Goal: Communication & Community: Answer question/provide support

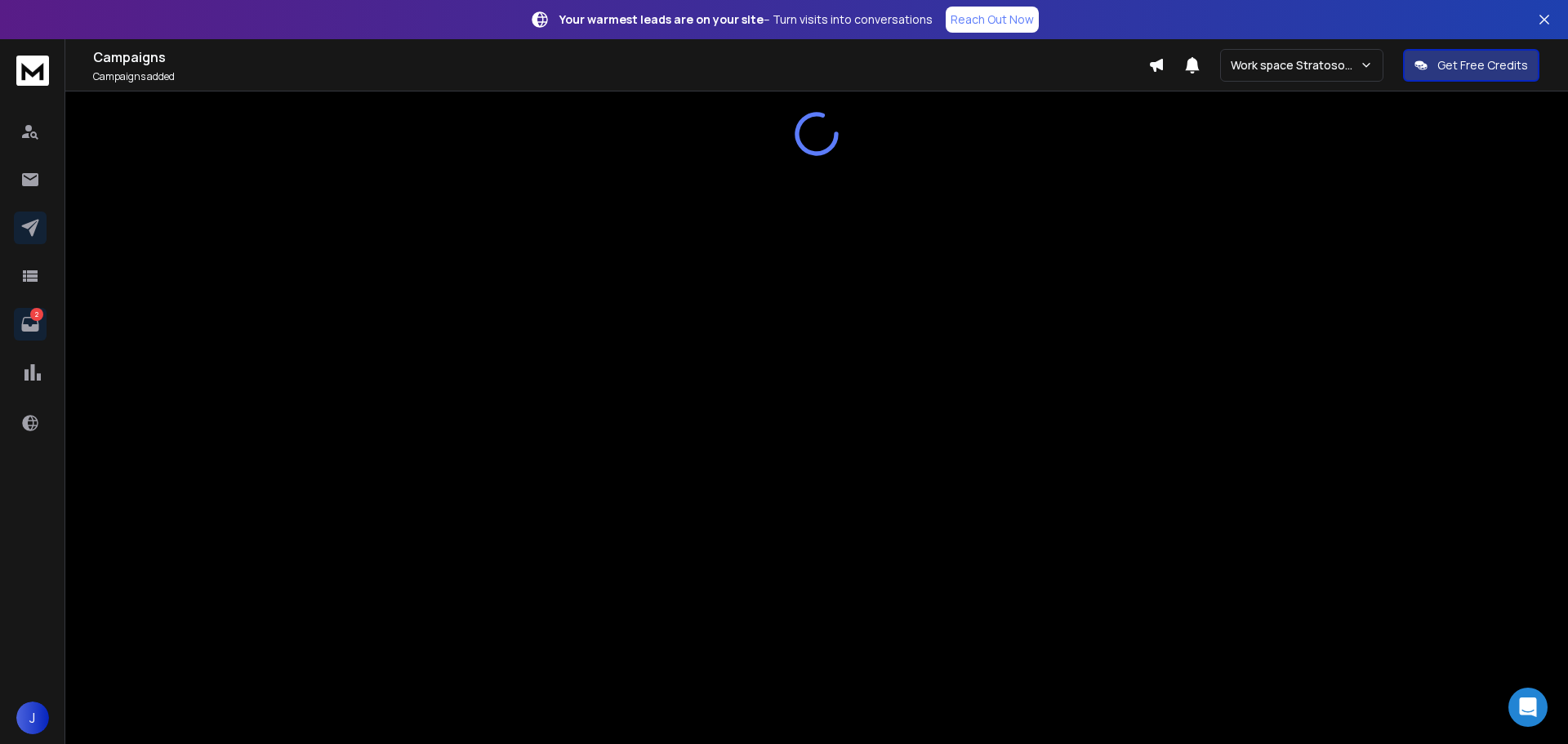
drag, startPoint x: 0, startPoint y: 0, endPoint x: 37, endPoint y: 312, distance: 314.2
click at [37, 312] on p "2" at bounding box center [36, 314] width 13 height 13
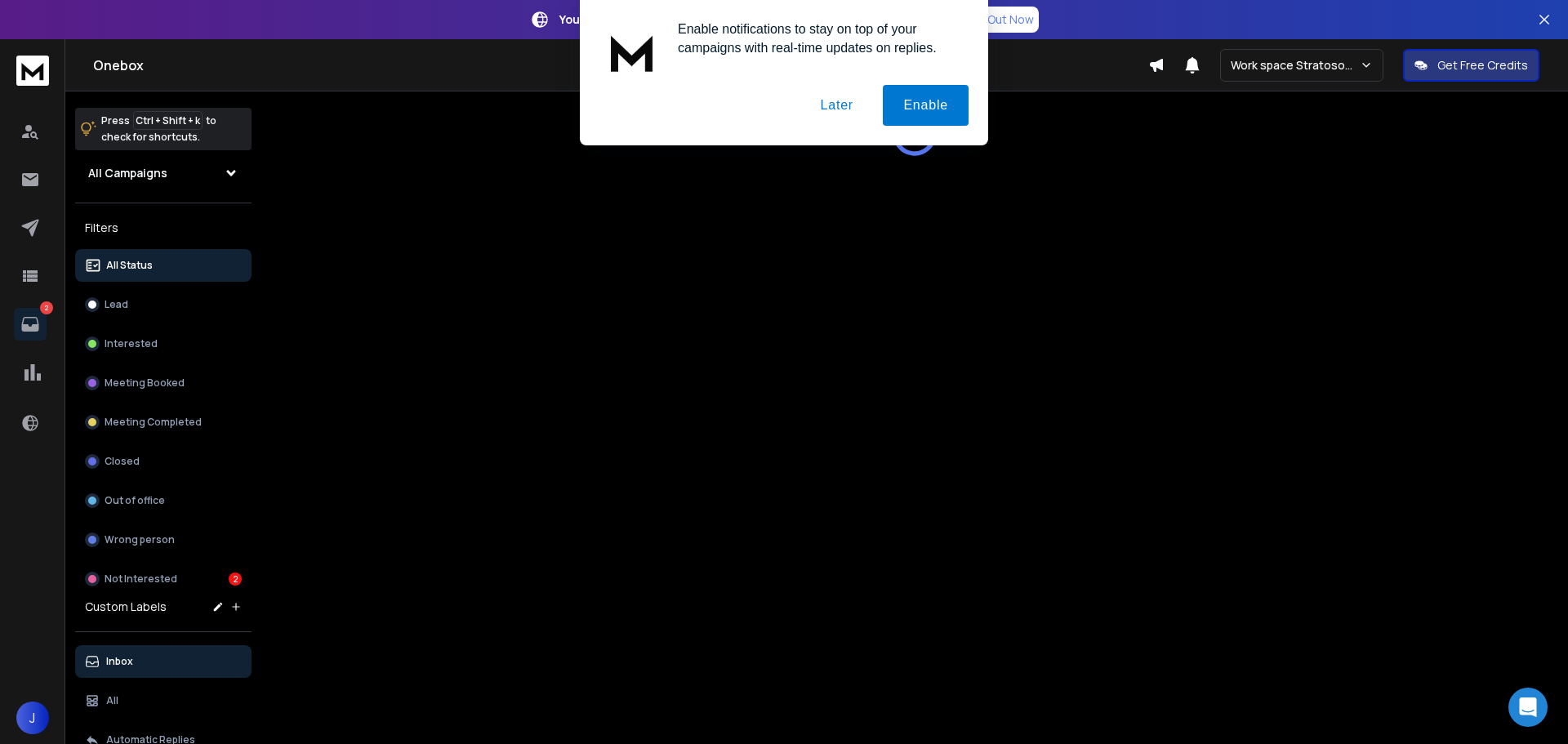
click at [855, 97] on button "Later" at bounding box center [836, 106] width 73 height 41
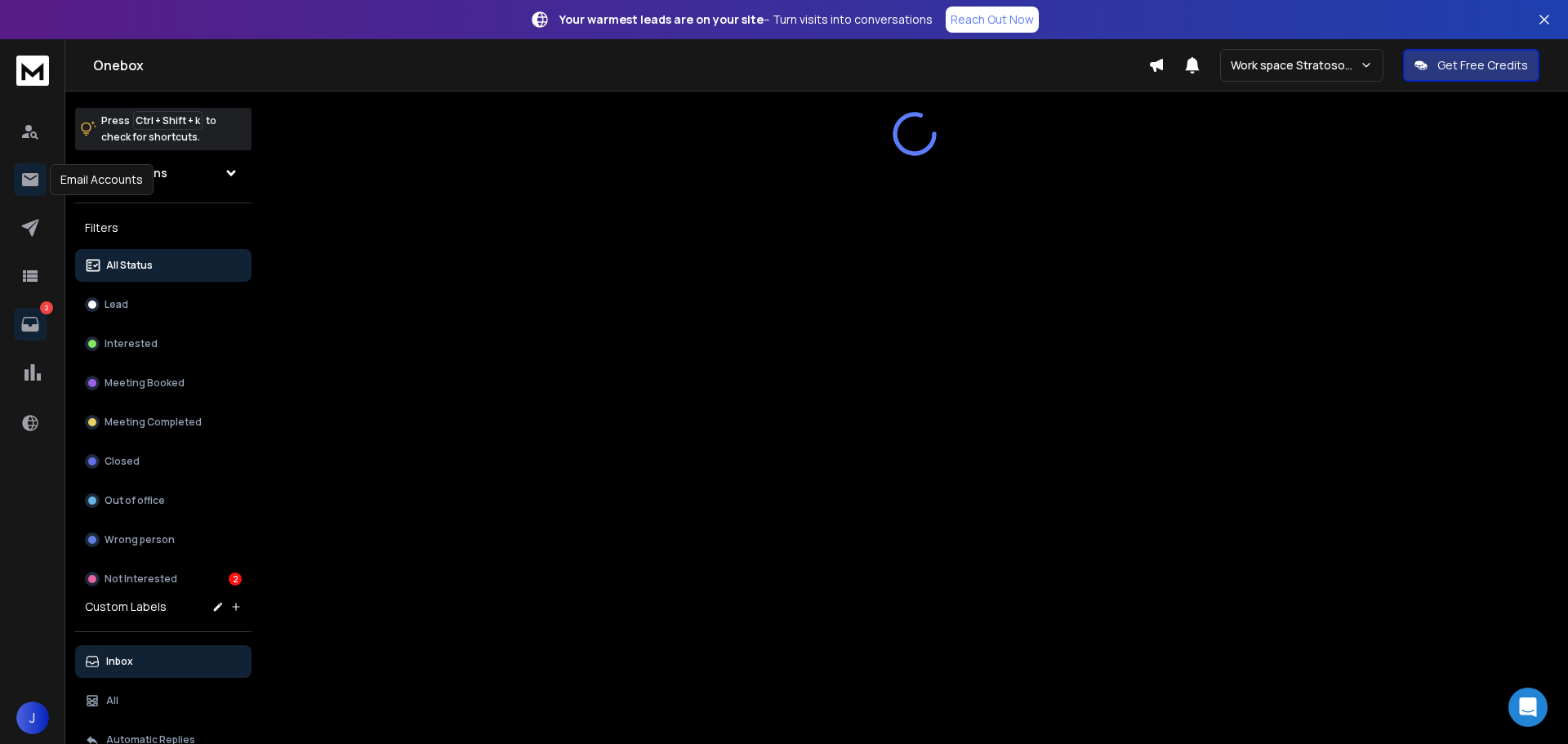
click at [37, 170] on icon at bounding box center [30, 180] width 20 height 20
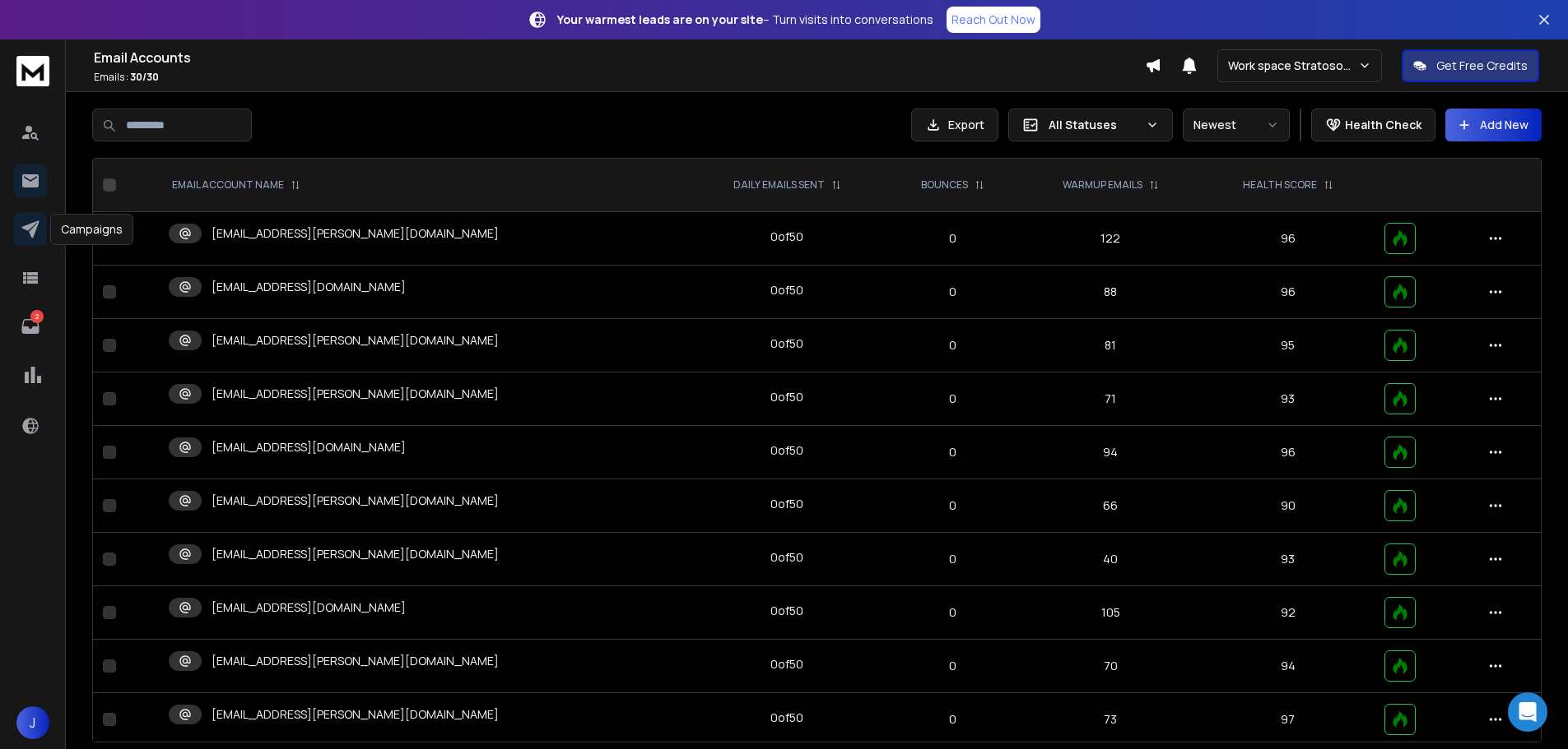
click at [36, 222] on icon at bounding box center [31, 230] width 18 height 18
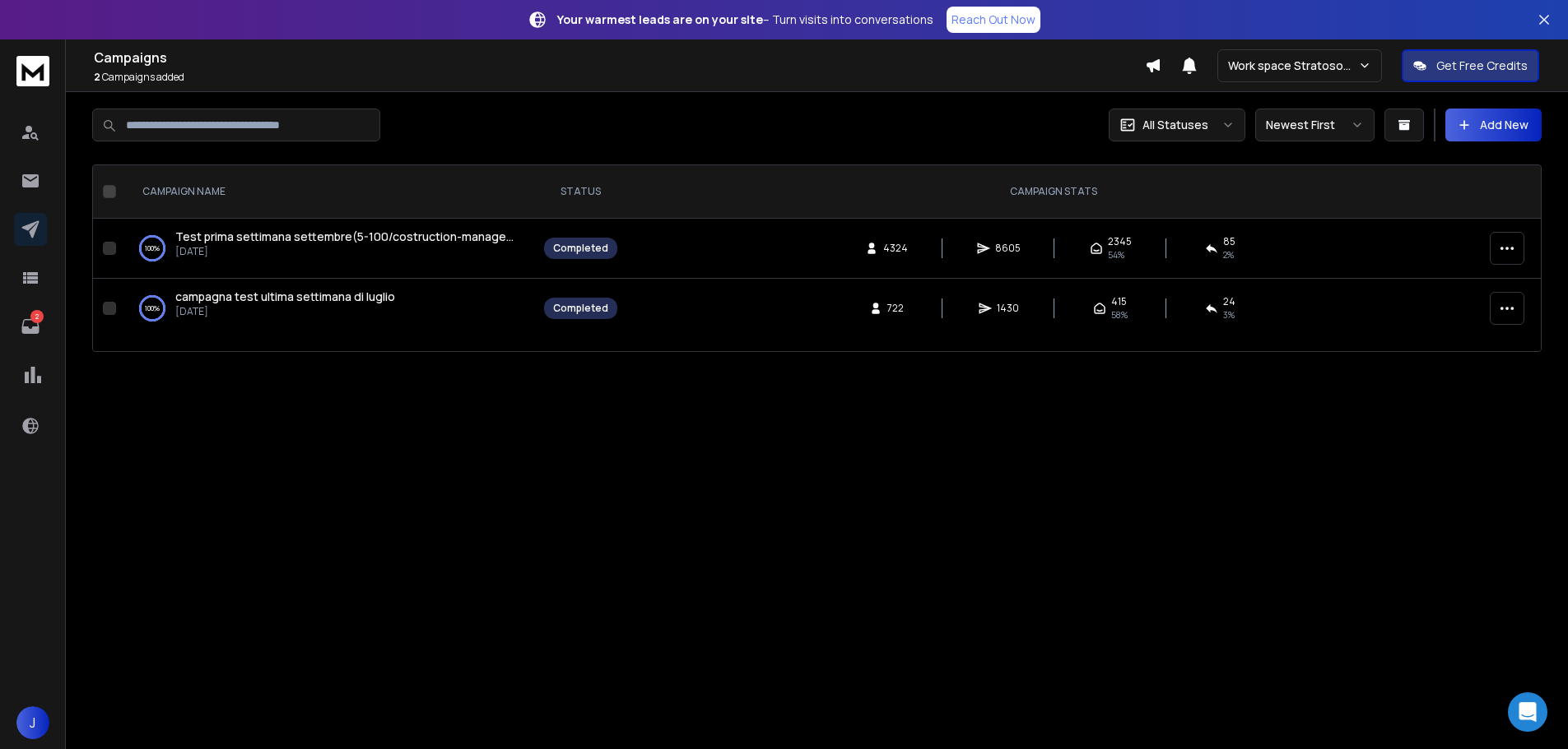
click at [371, 239] on span "Test prima settimana settembre(5-100/costruction-management consulting-logistic…" at bounding box center [460, 237] width 568 height 16
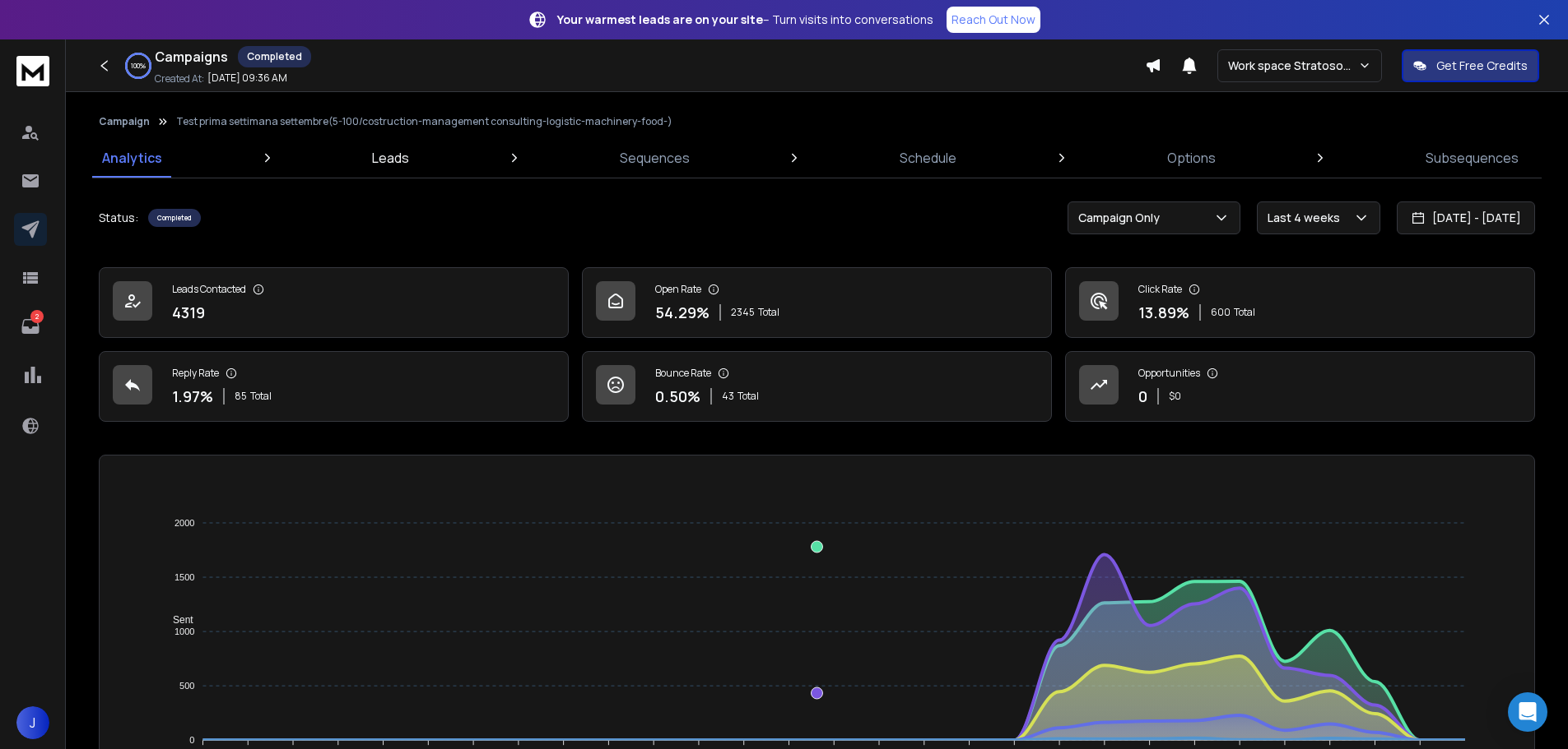
click at [394, 157] on p "Leads" at bounding box center [391, 158] width 37 height 20
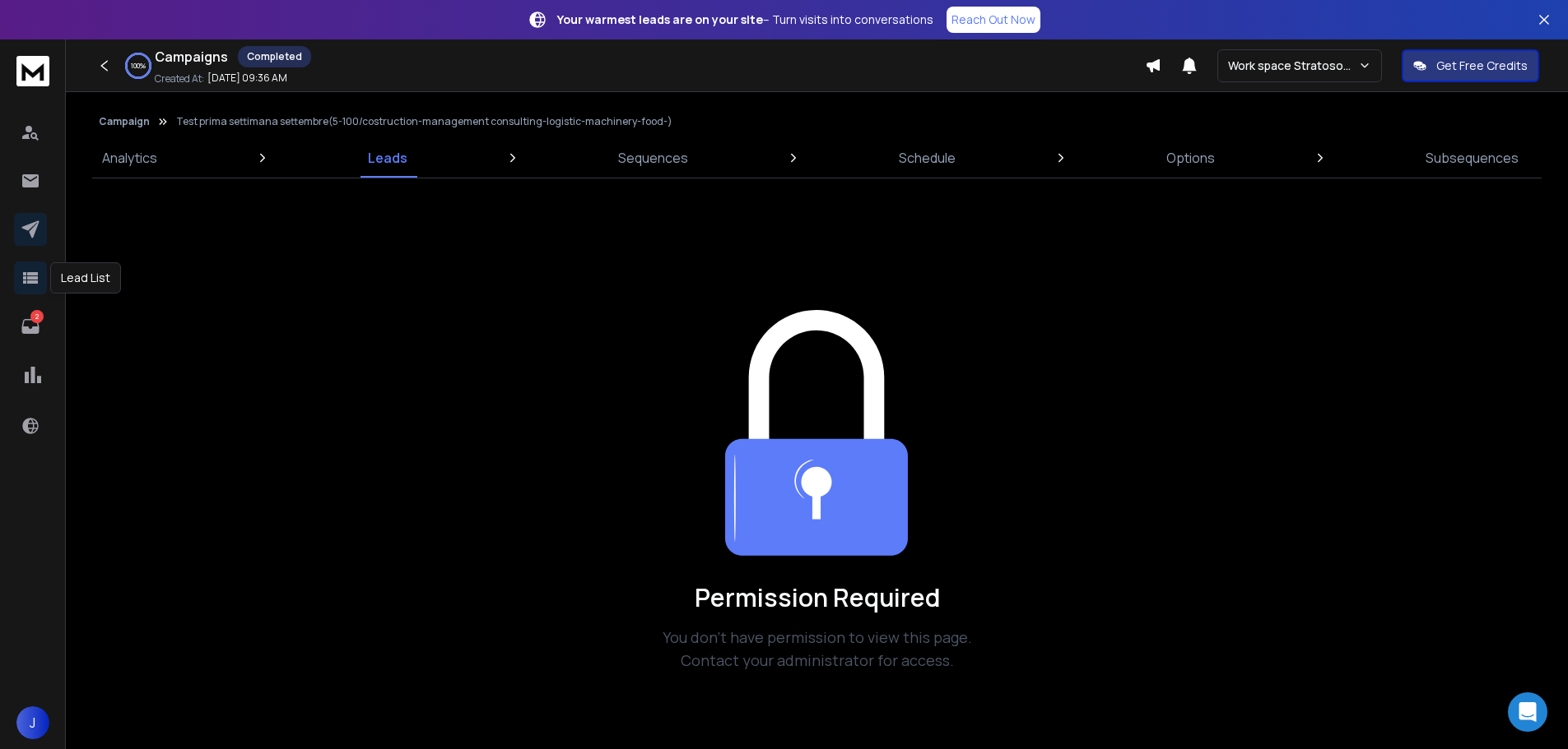
click at [41, 284] on link at bounding box center [30, 277] width 33 height 33
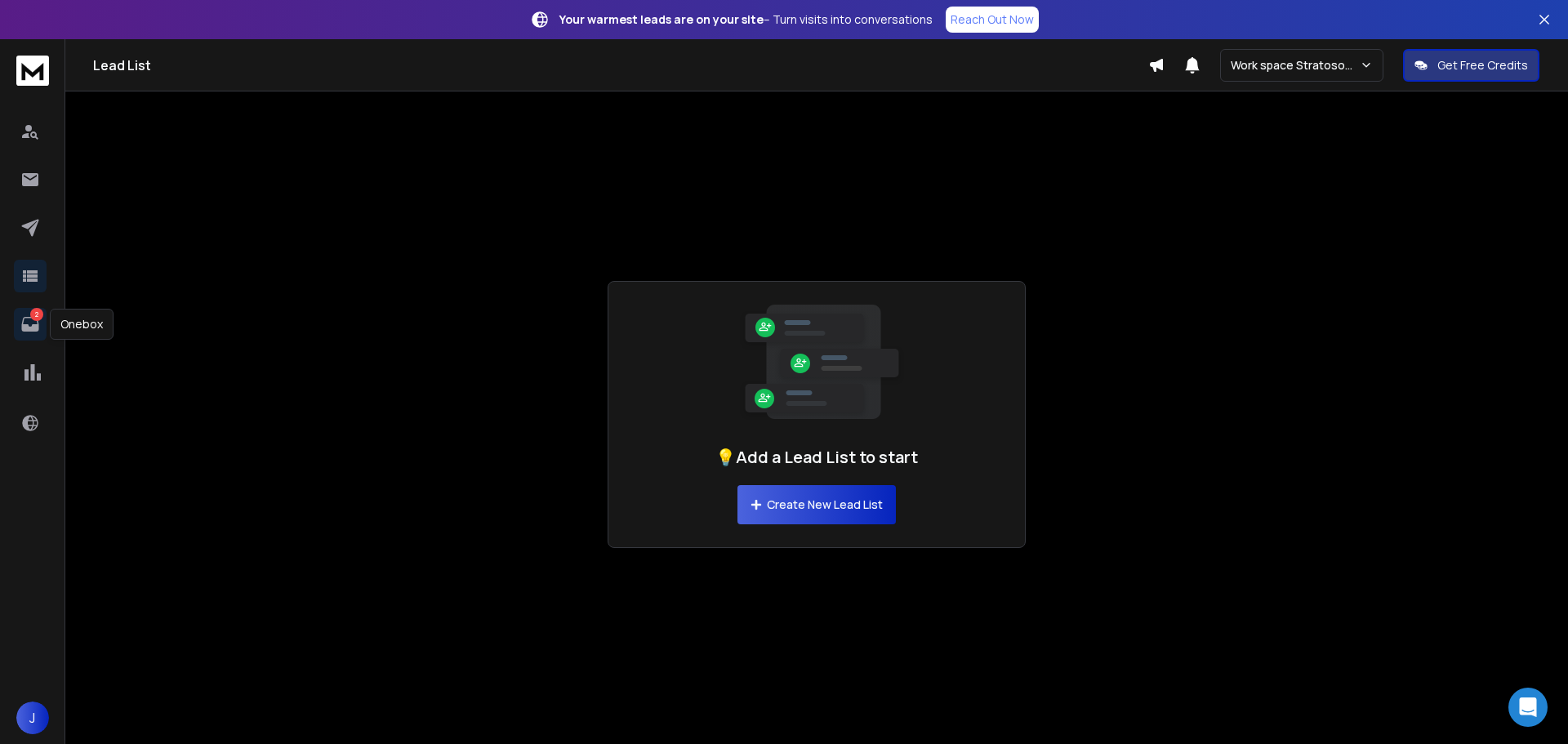
click at [38, 312] on p "2" at bounding box center [36, 314] width 13 height 13
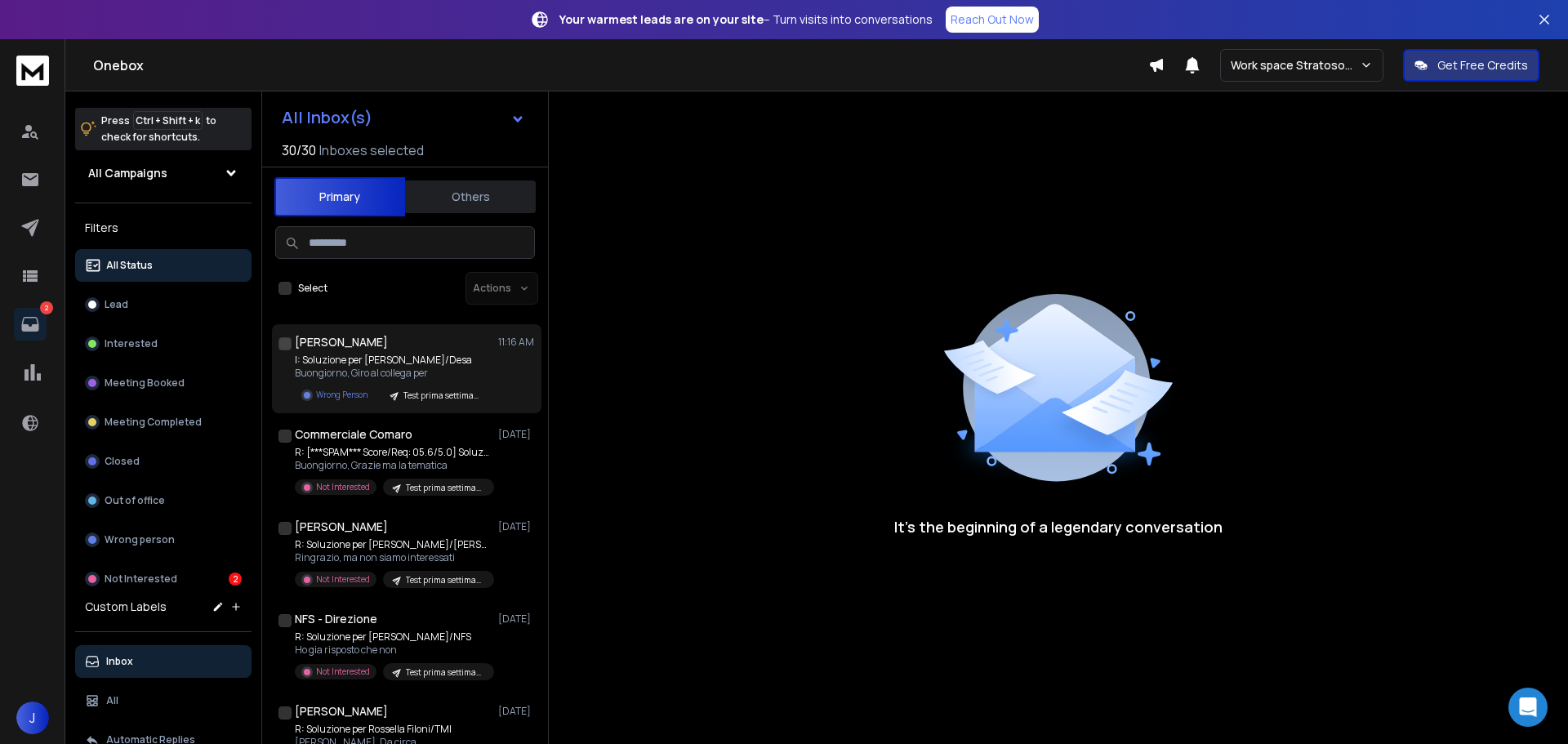
click at [393, 349] on div "[PERSON_NAME] 11:16 AM" at bounding box center [414, 342] width 240 height 17
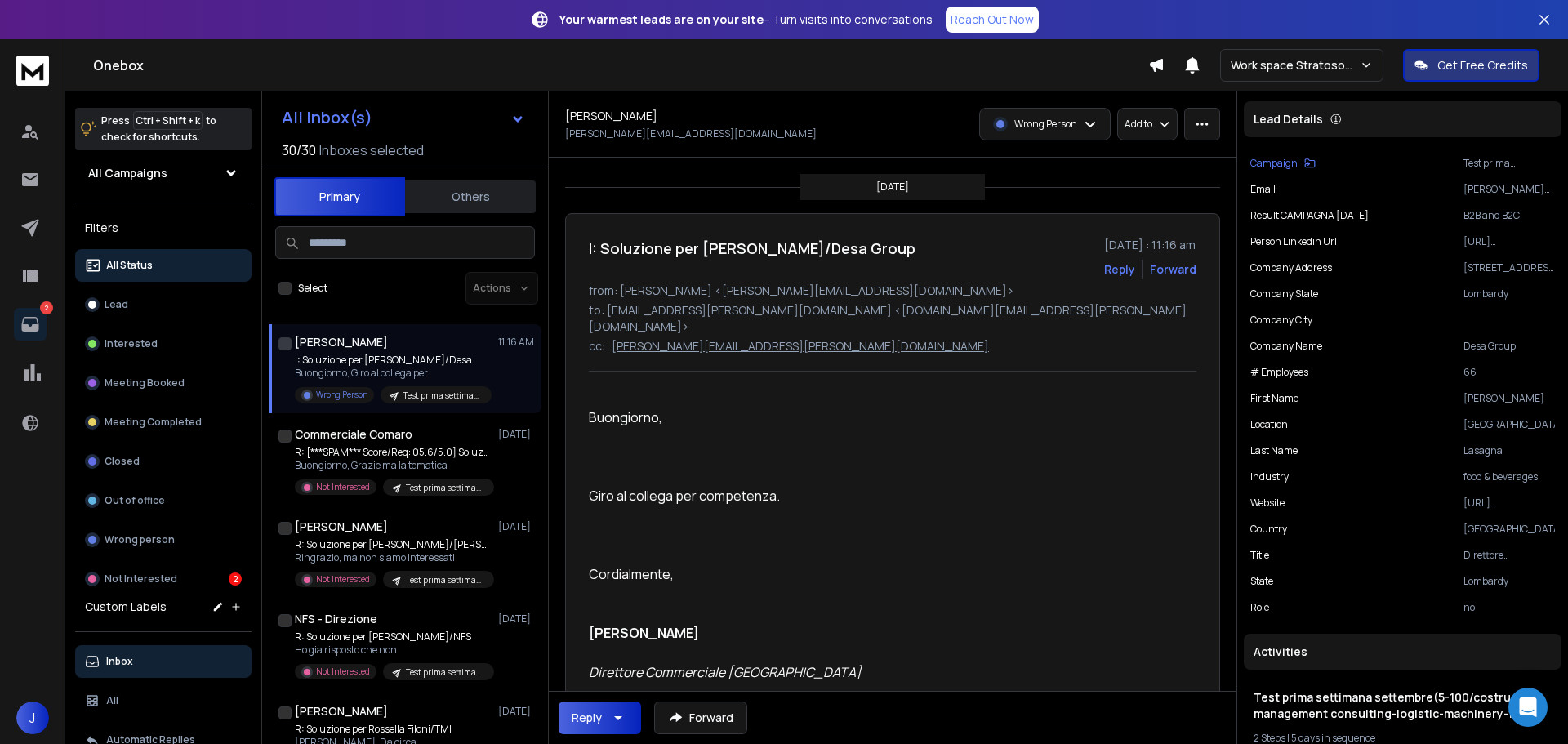
scroll to position [81, 0]
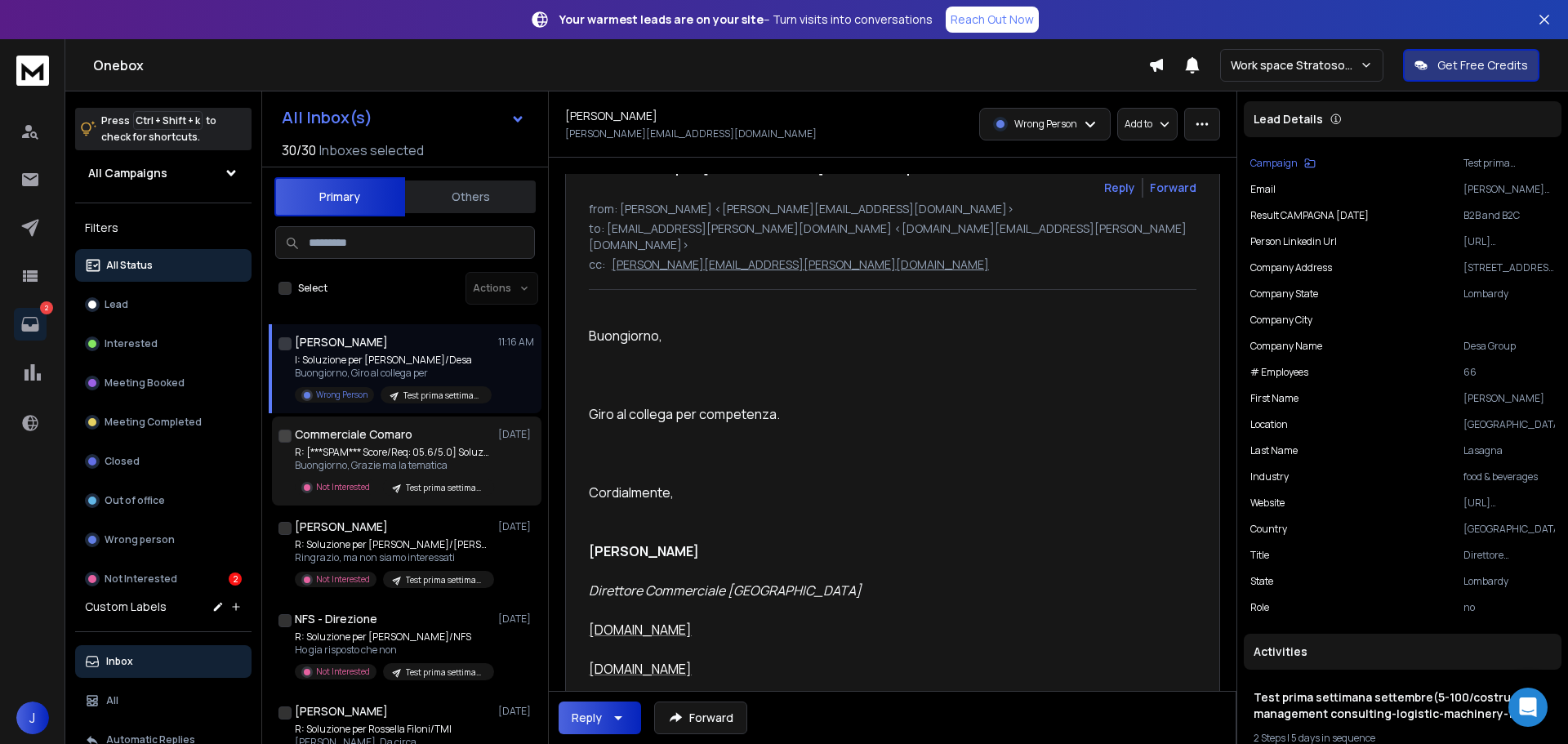
click at [402, 459] on p "Buongiorno, Grazie ma la tematica" at bounding box center [392, 465] width 196 height 13
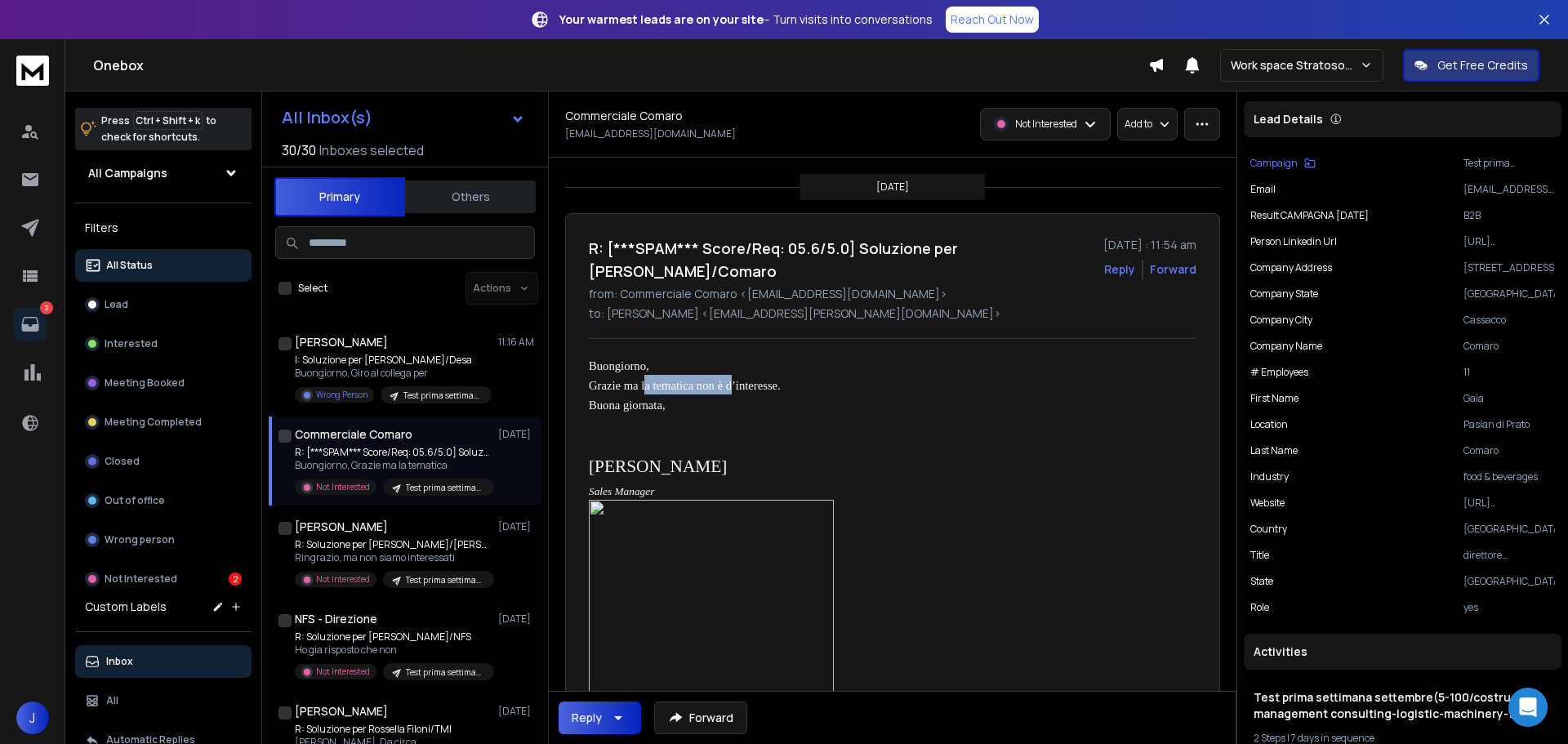
drag, startPoint x: 647, startPoint y: 386, endPoint x: 733, endPoint y: 391, distance: 86.1
click at [733, 391] on span "Grazie ma la tematica non è d’interesse." at bounding box center [685, 385] width 192 height 13
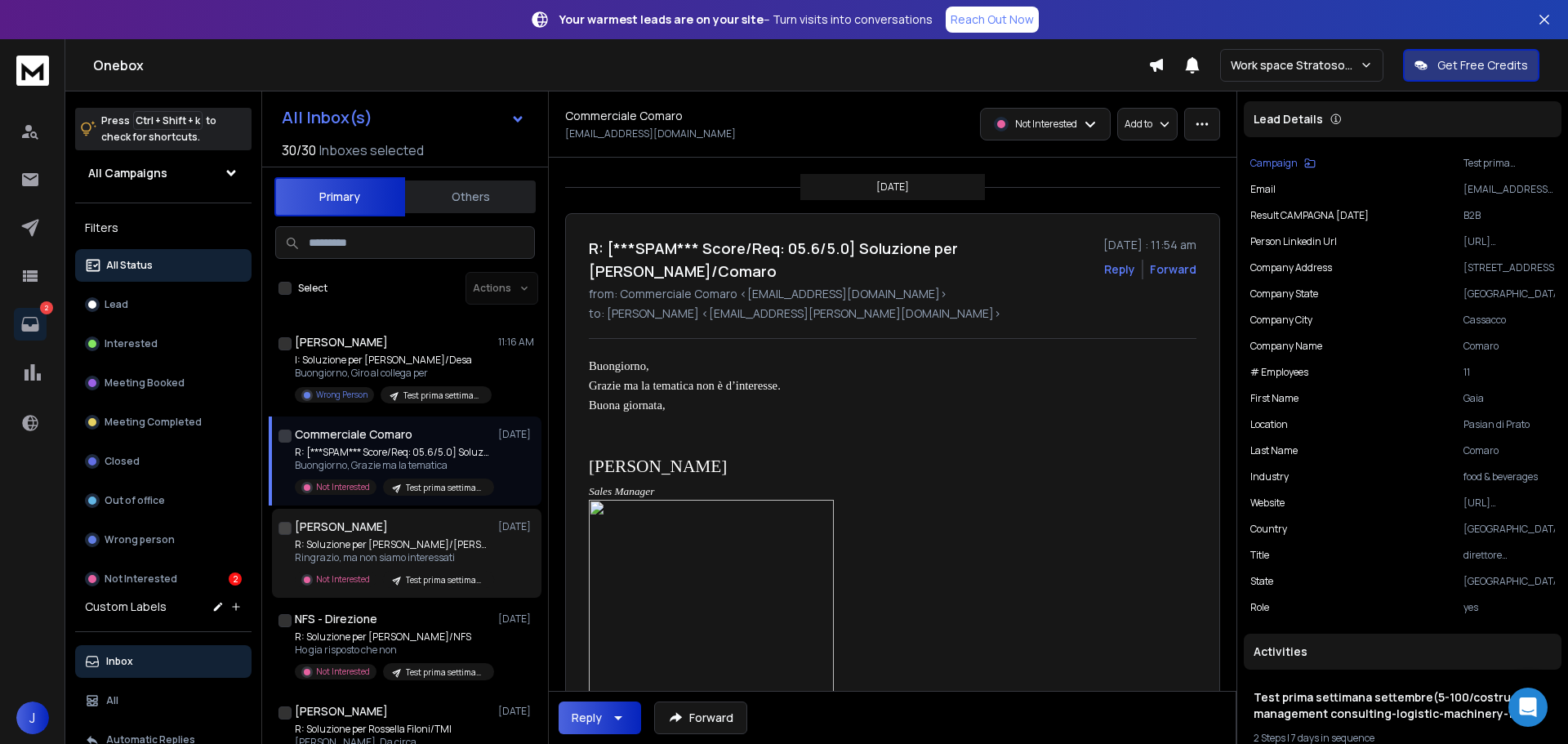
click at [397, 533] on div "[PERSON_NAME] [DATE]" at bounding box center [414, 527] width 240 height 17
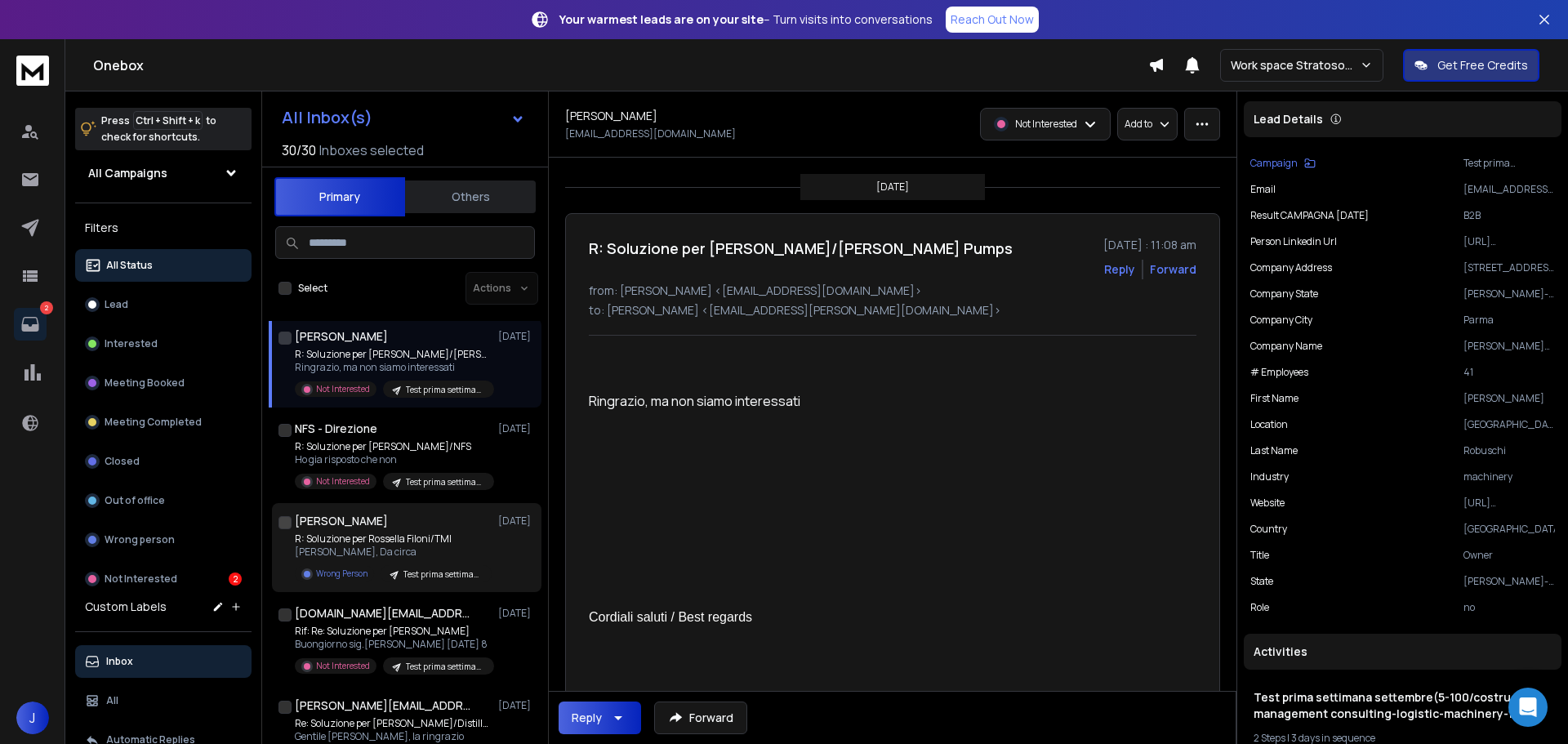
scroll to position [245, 0]
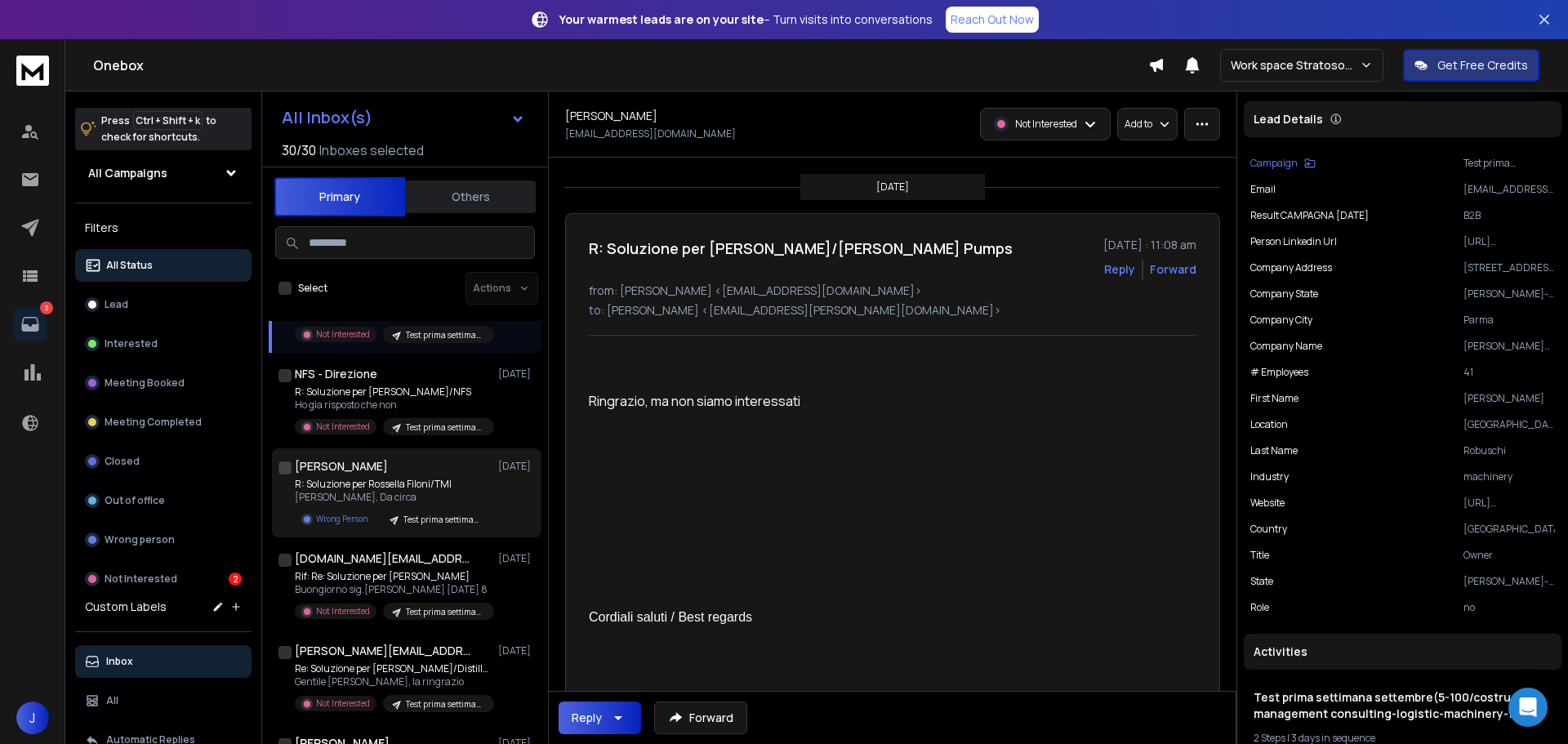
click at [361, 488] on p "R: Soluzione per Rossella Filoni/TMI" at bounding box center [392, 484] width 196 height 13
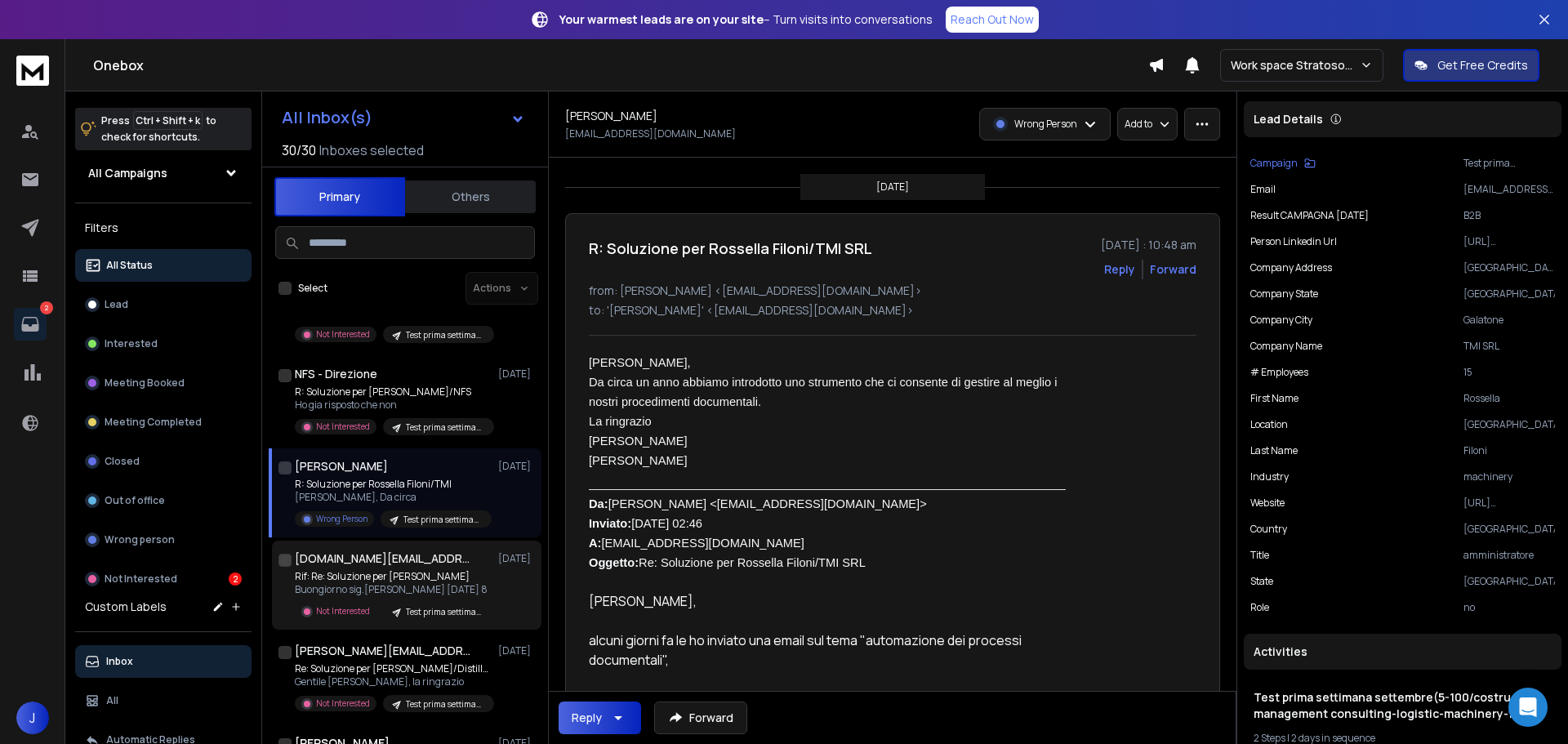
scroll to position [327, 0]
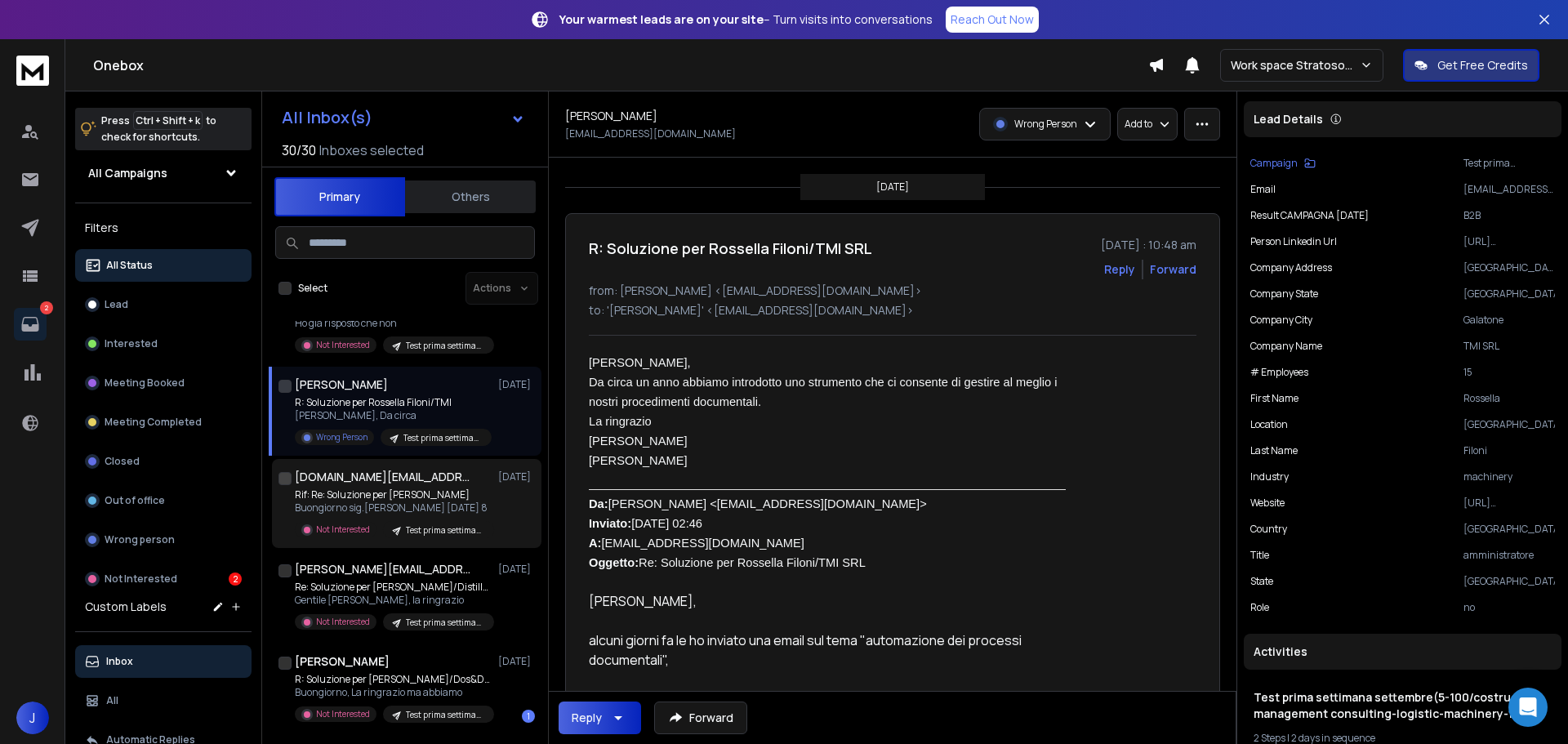
click at [395, 489] on p "Rif: Re: Soluzione per [PERSON_NAME]" at bounding box center [392, 494] width 196 height 13
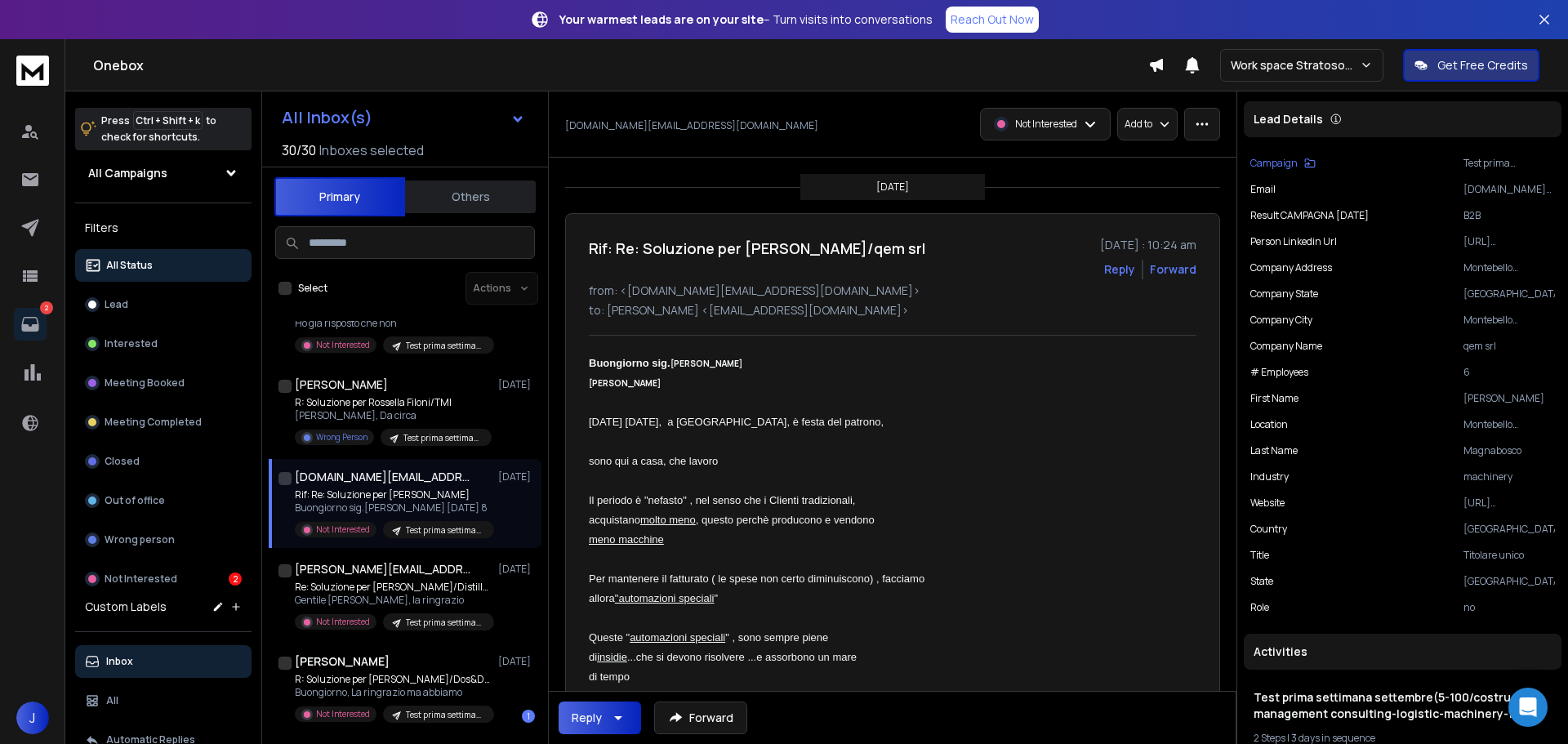
drag, startPoint x: 678, startPoint y: 422, endPoint x: 831, endPoint y: 457, distance: 157.0
drag, startPoint x: 590, startPoint y: 578, endPoint x: 753, endPoint y: 593, distance: 163.7
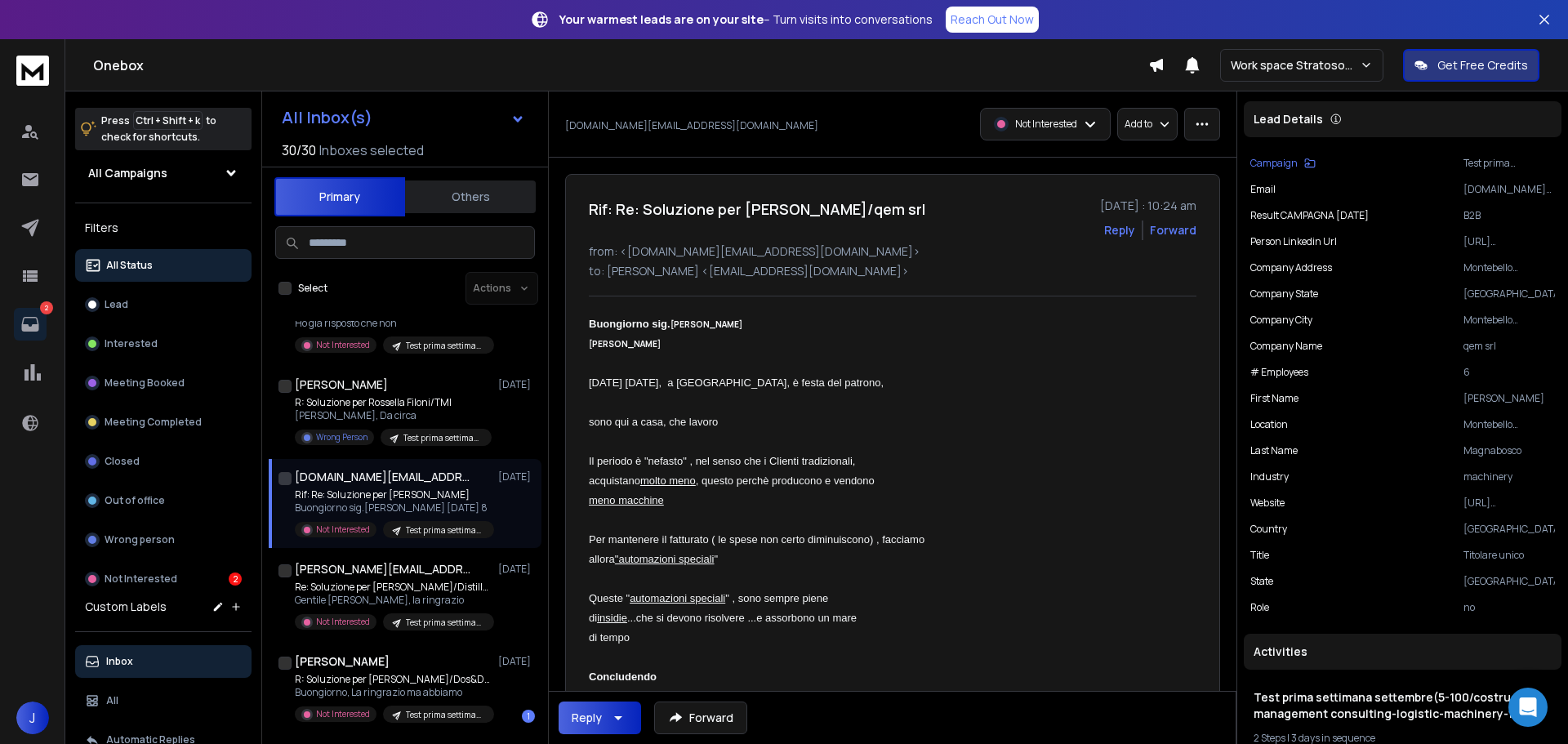
scroll to position [0, 0]
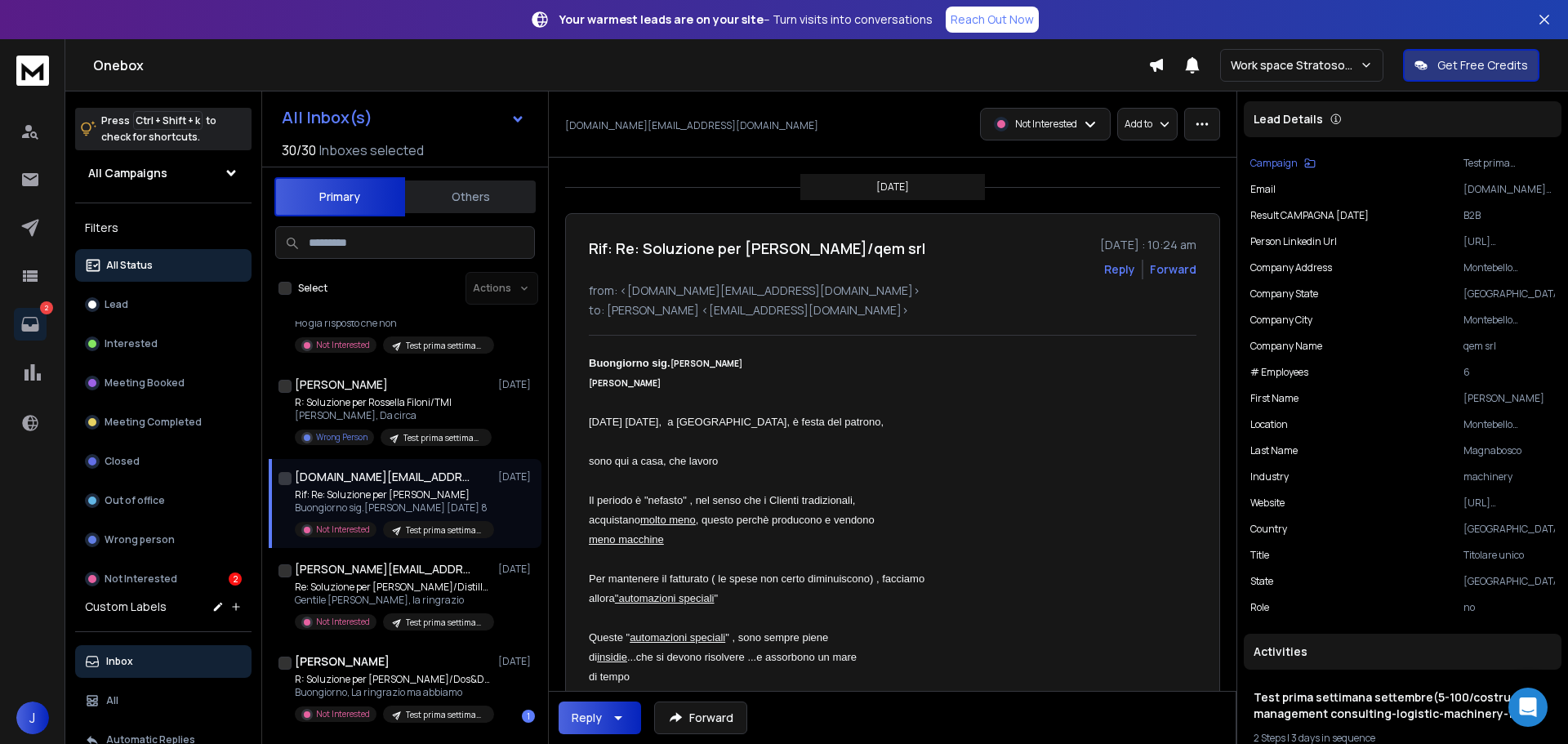
click at [696, 294] on p "from: <[DOMAIN_NAME][EMAIL_ADDRESS][DOMAIN_NAME]>" at bounding box center [893, 291] width 608 height 17
copy p "qem"
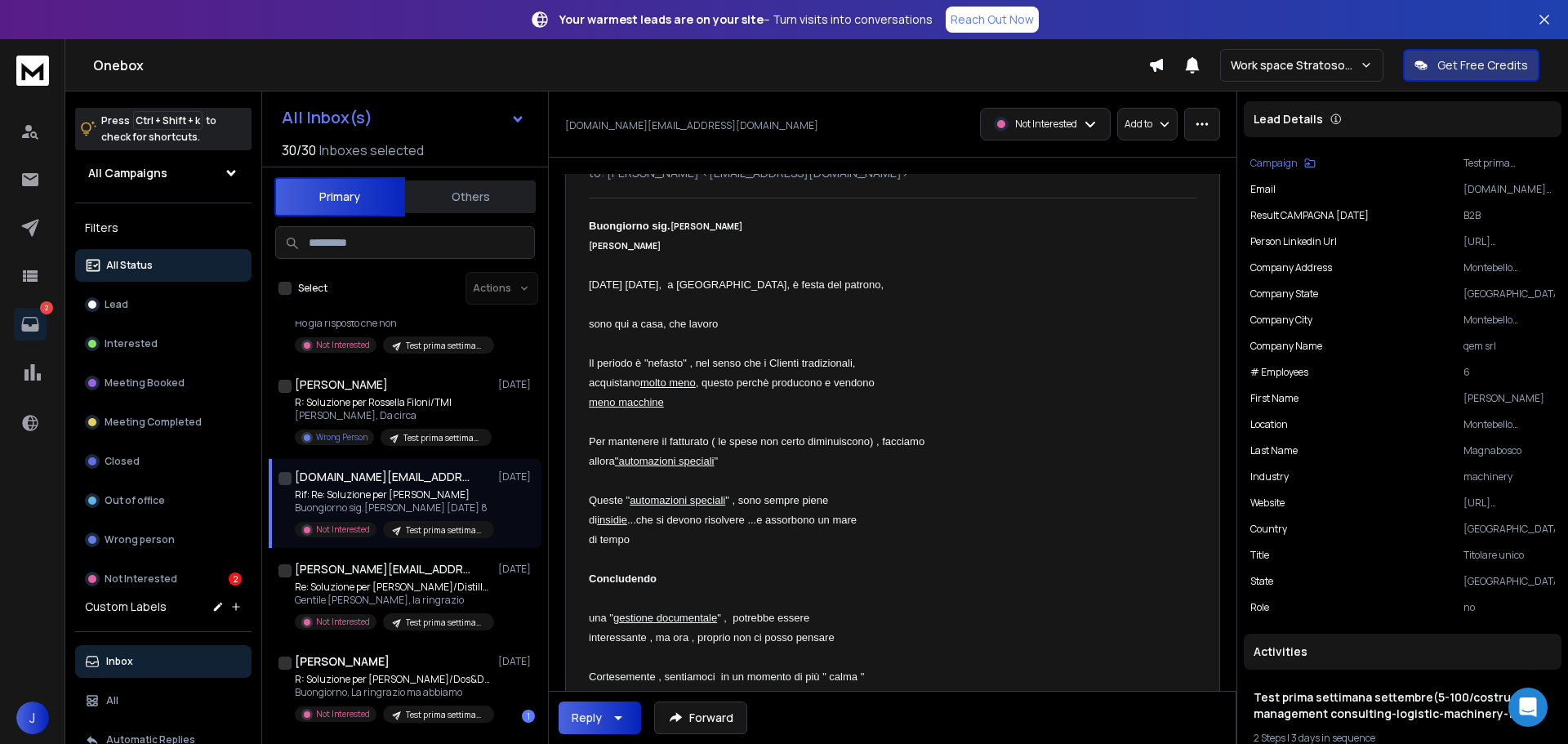
scroll to position [163, 0]
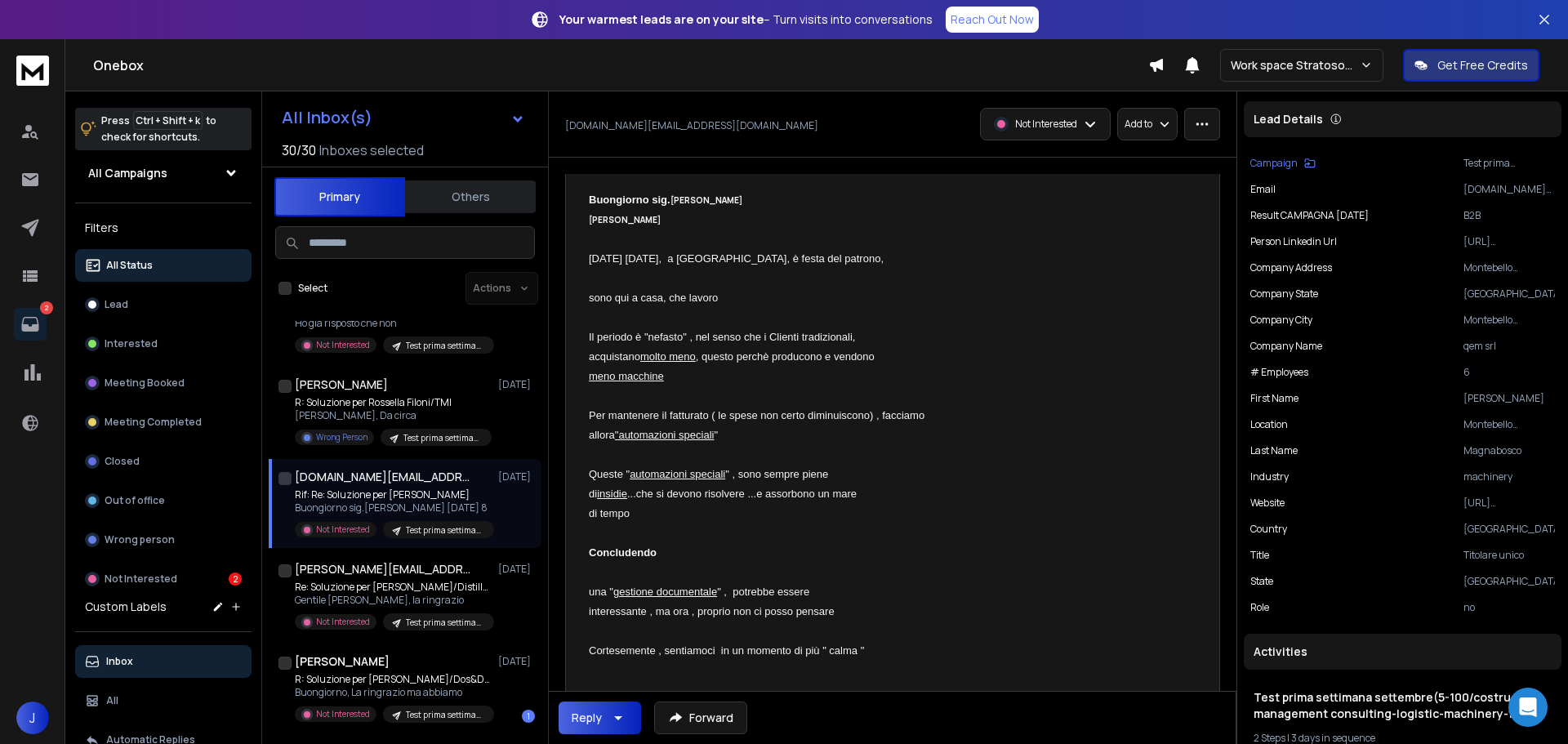
drag, startPoint x: 977, startPoint y: 414, endPoint x: 964, endPoint y: 442, distance: 30.9
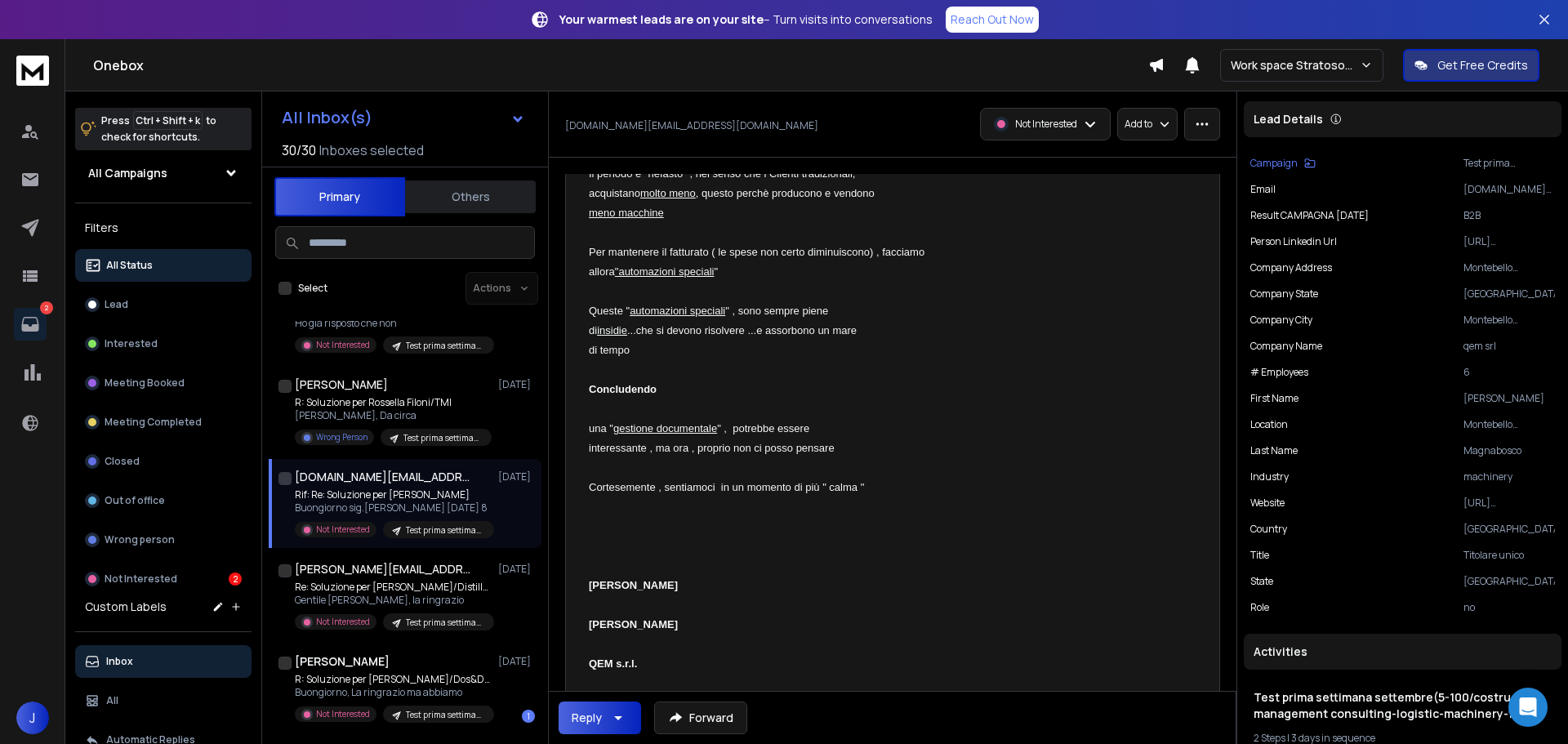
scroll to position [408, 0]
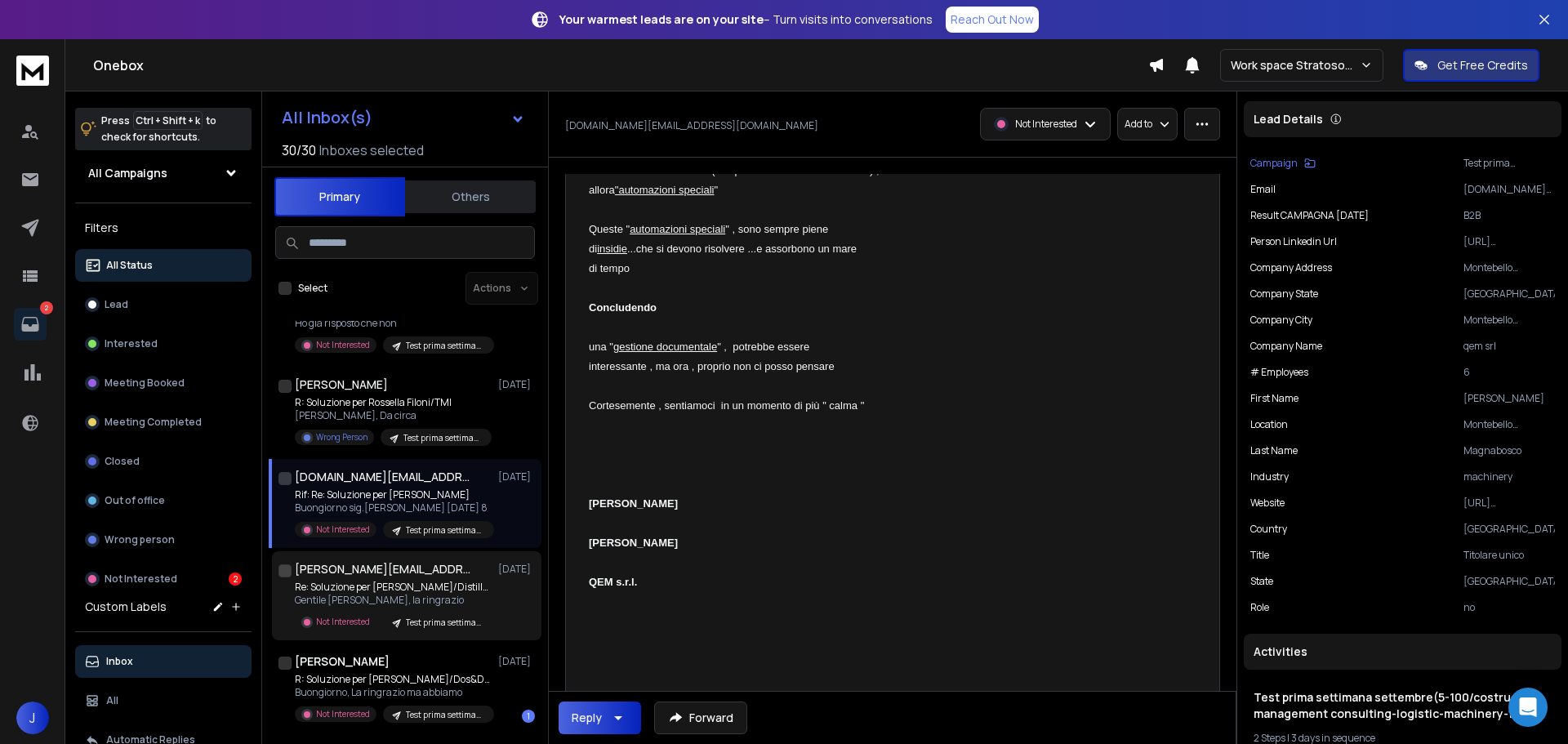
click at [391, 580] on div "[PERSON_NAME][EMAIL_ADDRESS][DOMAIN_NAME] [DATE] Re: Soluzione per [PERSON_NAME…" at bounding box center [414, 595] width 240 height 70
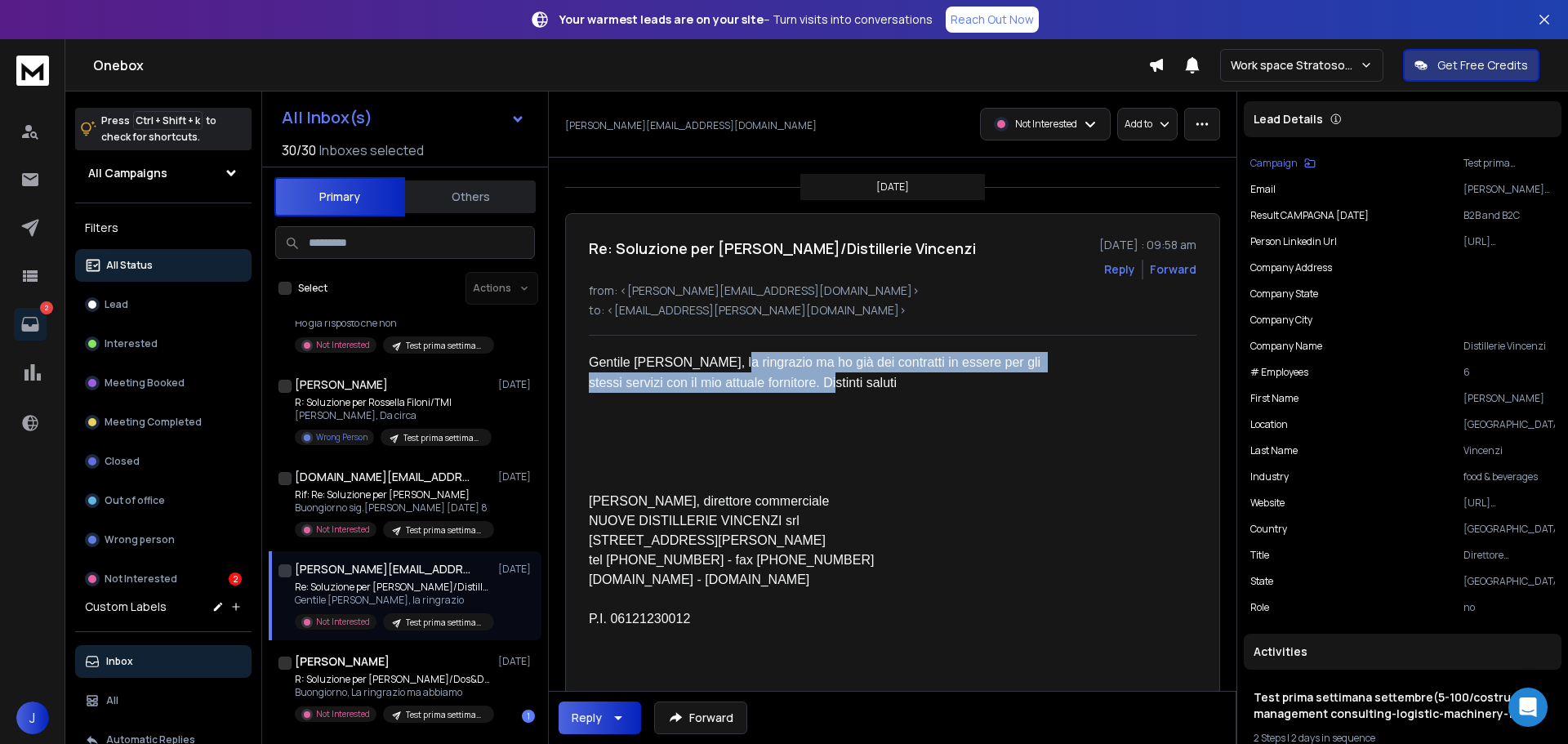
drag, startPoint x: 722, startPoint y: 361, endPoint x: 799, endPoint y: 378, distance: 78.9
drag, startPoint x: 866, startPoint y: 383, endPoint x: 590, endPoint y: 352, distance: 277.7
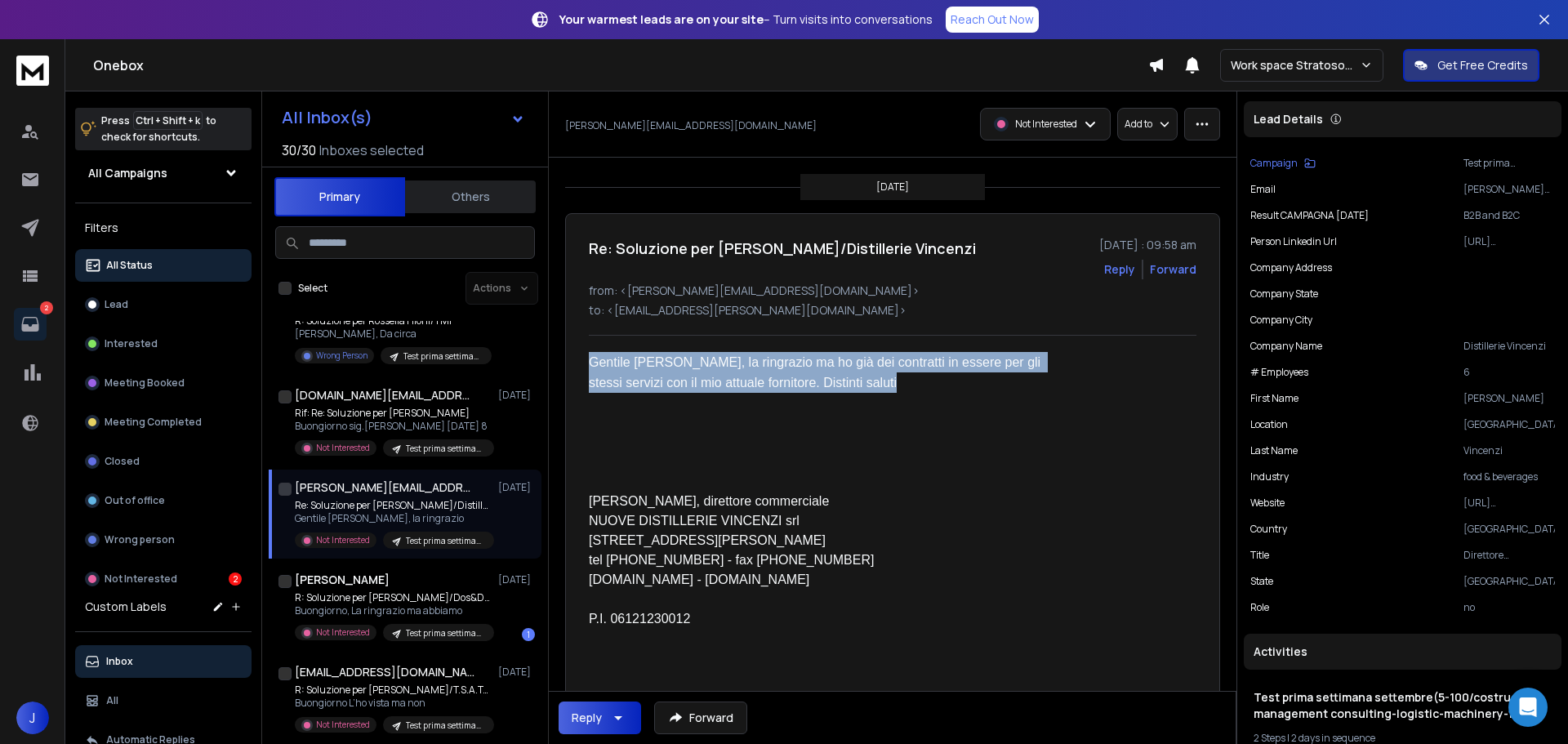
drag, startPoint x: 589, startPoint y: 363, endPoint x: 896, endPoint y: 388, distance: 308.0
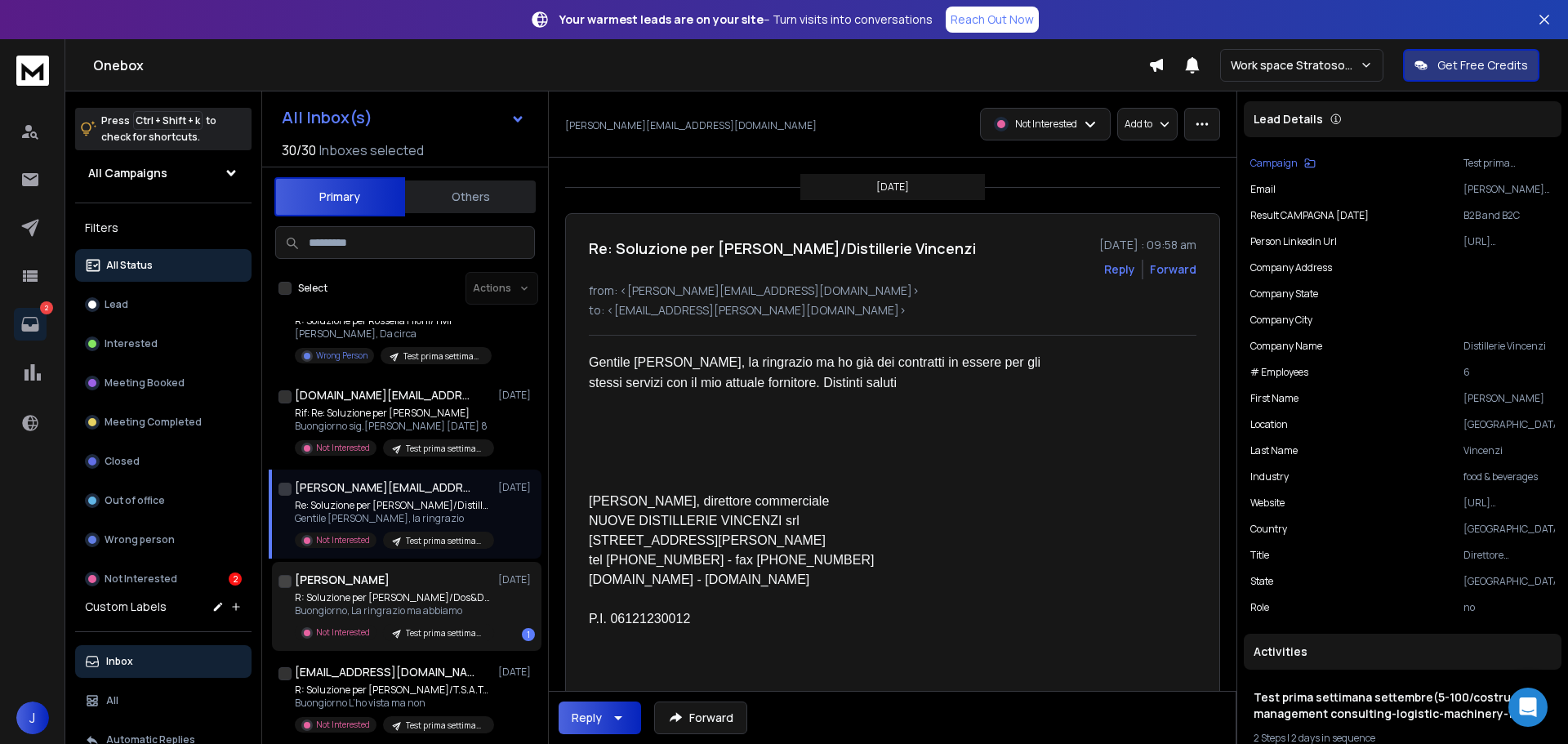
click at [392, 578] on div "[PERSON_NAME] [DATE]" at bounding box center [414, 580] width 240 height 17
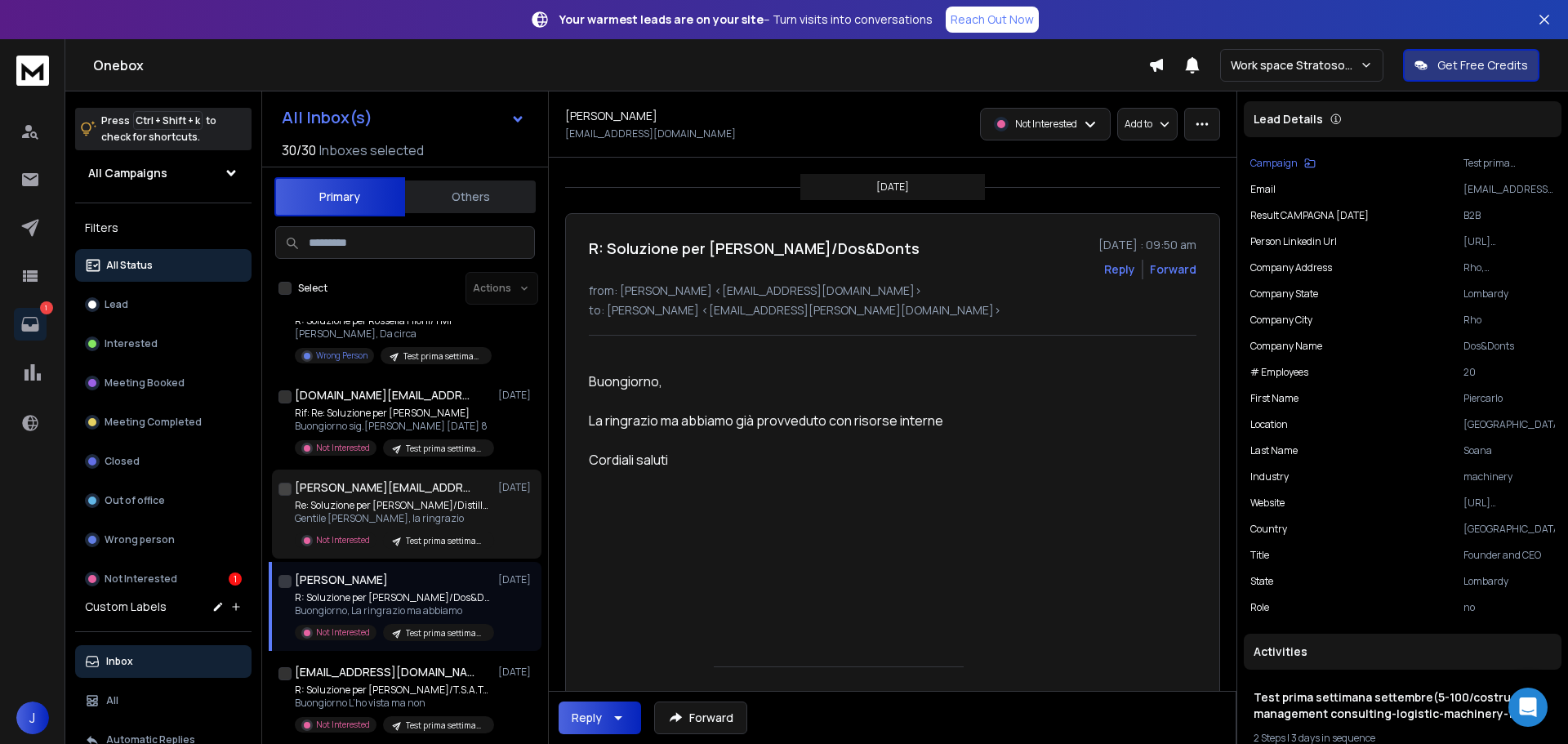
scroll to position [490, 0]
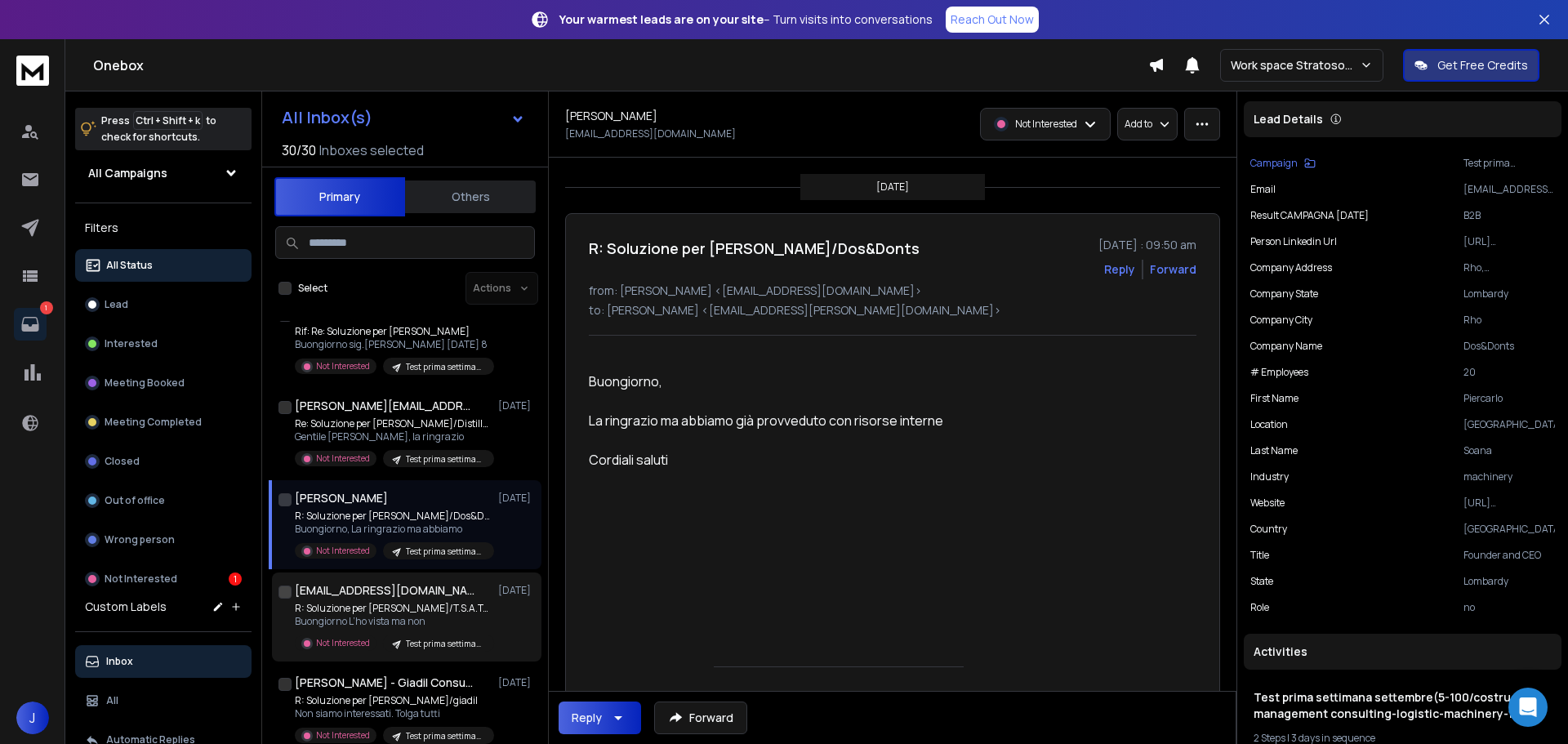
click at [410, 609] on p "R: Soluzione per [PERSON_NAME]/T.S.A.Tecnologie" at bounding box center [392, 608] width 196 height 13
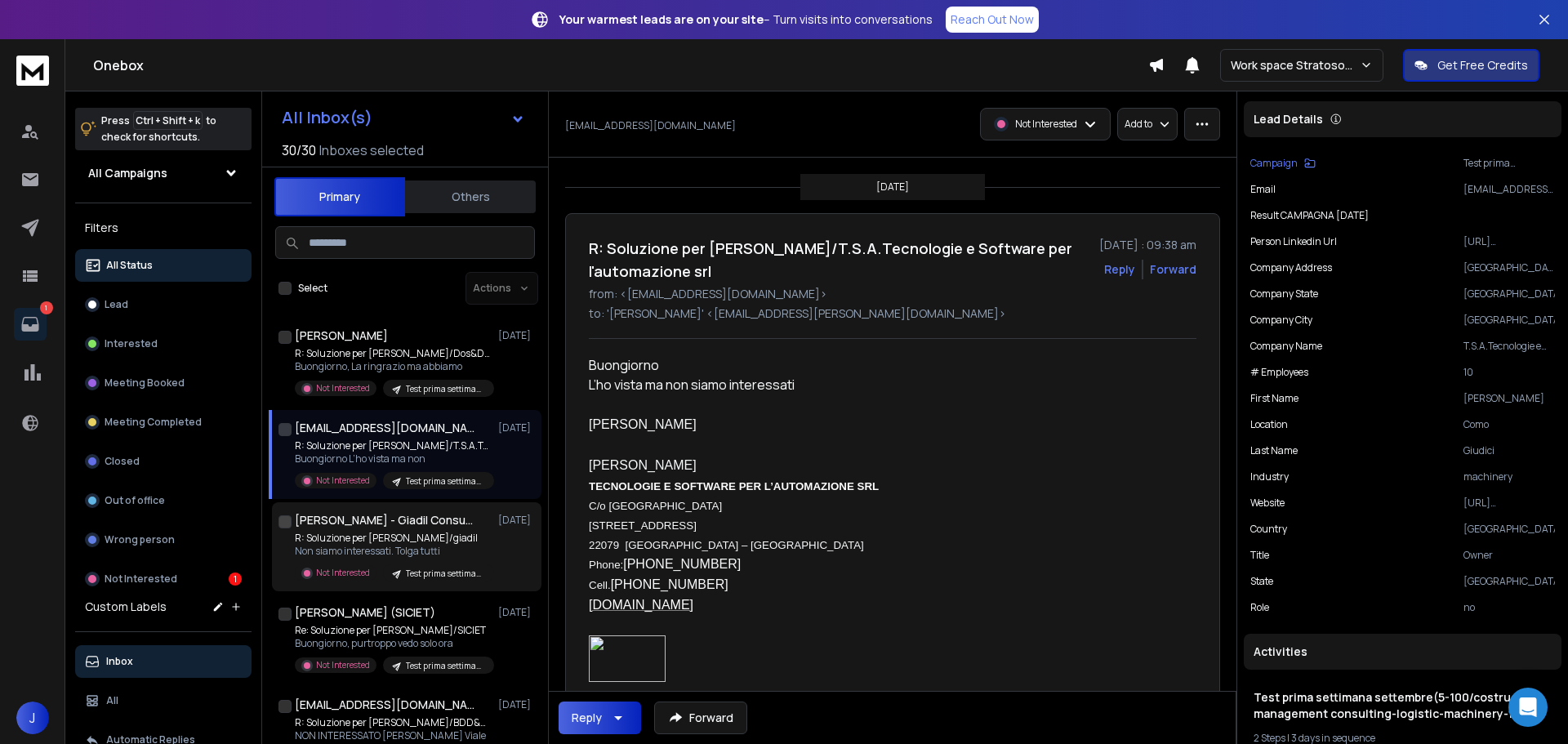
scroll to position [654, 0]
click at [404, 535] on p "R: Soluzione per [PERSON_NAME]/giadil" at bounding box center [392, 536] width 196 height 13
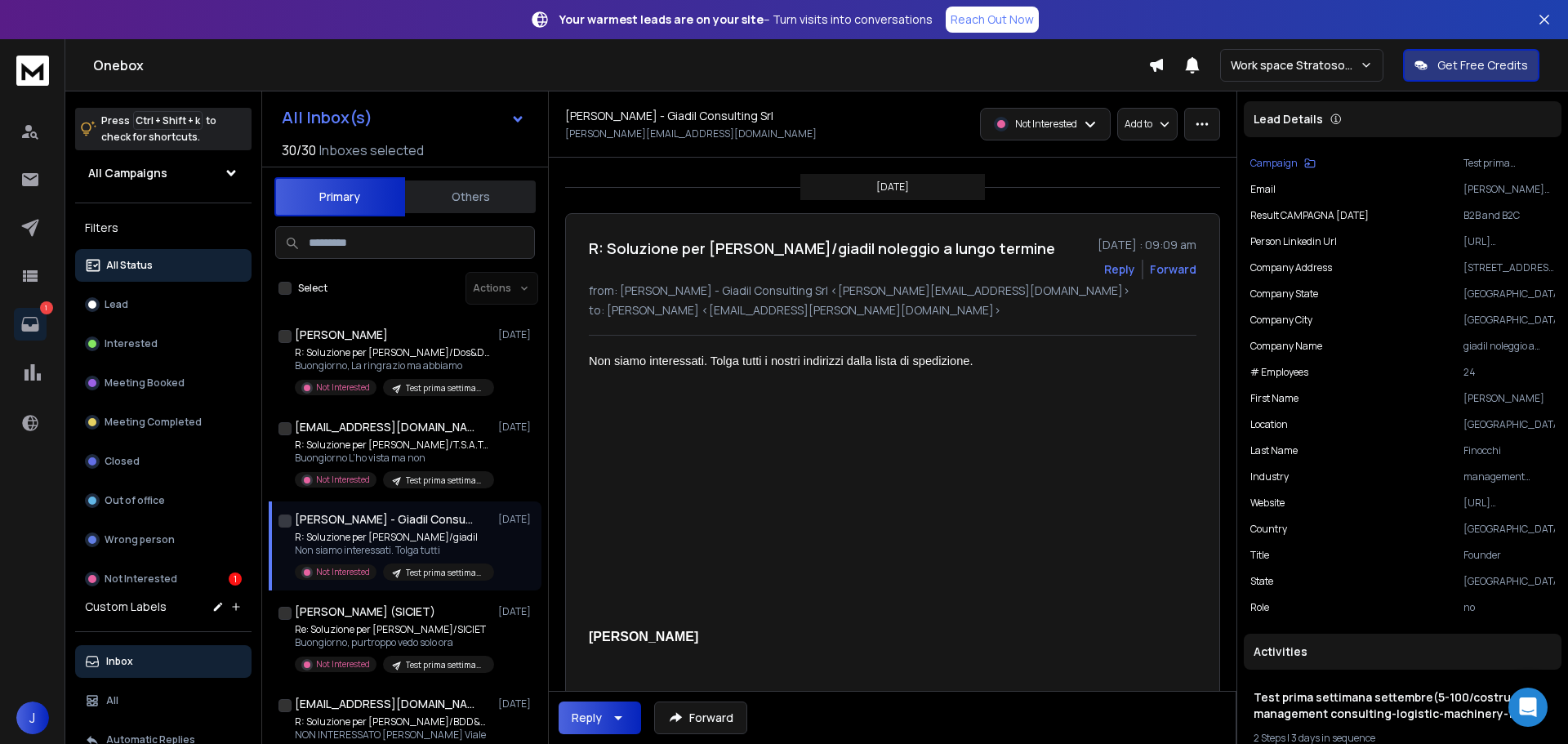
scroll to position [735, 0]
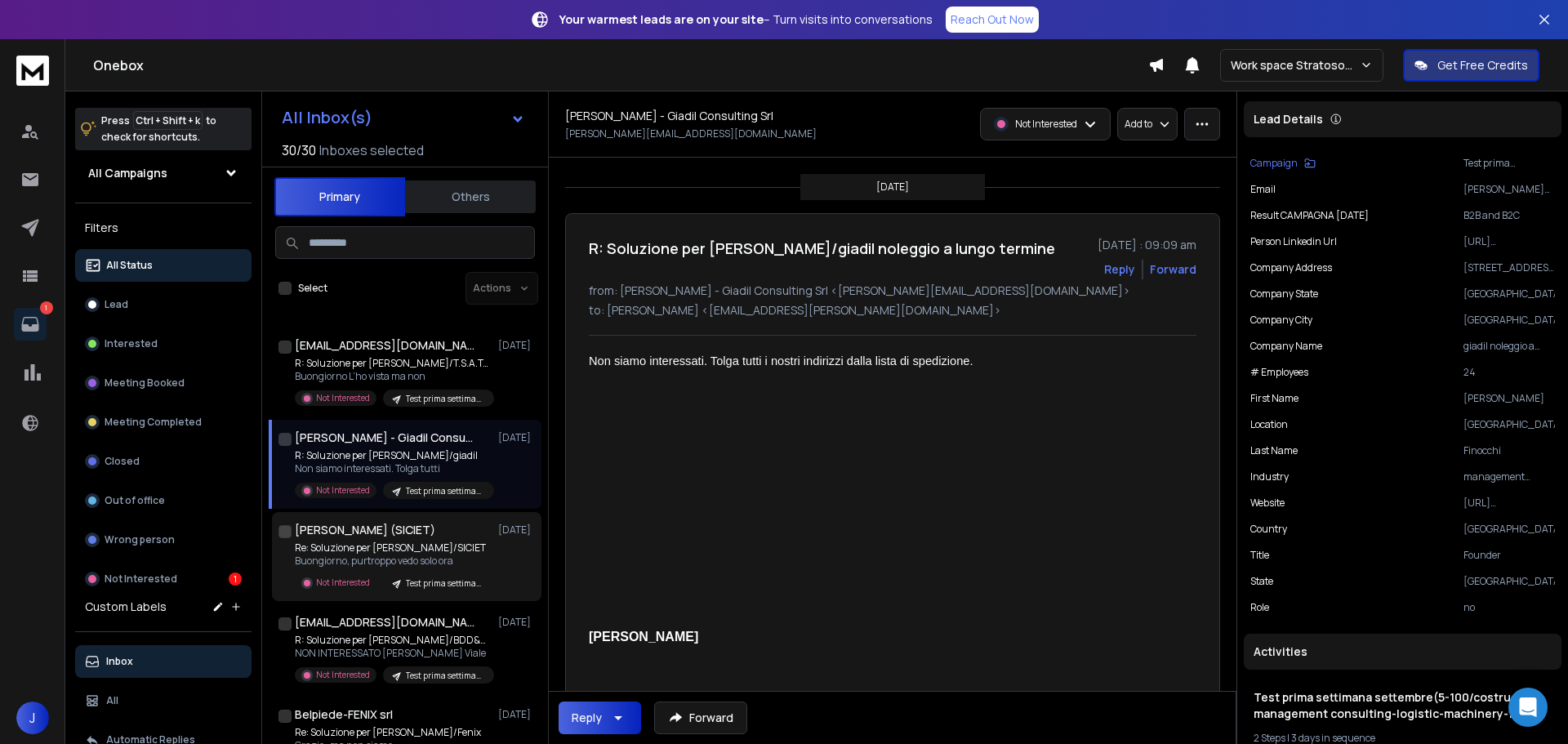
click at [392, 552] on p "Re: Soluzione per [PERSON_NAME]/SICIET" at bounding box center [392, 547] width 196 height 13
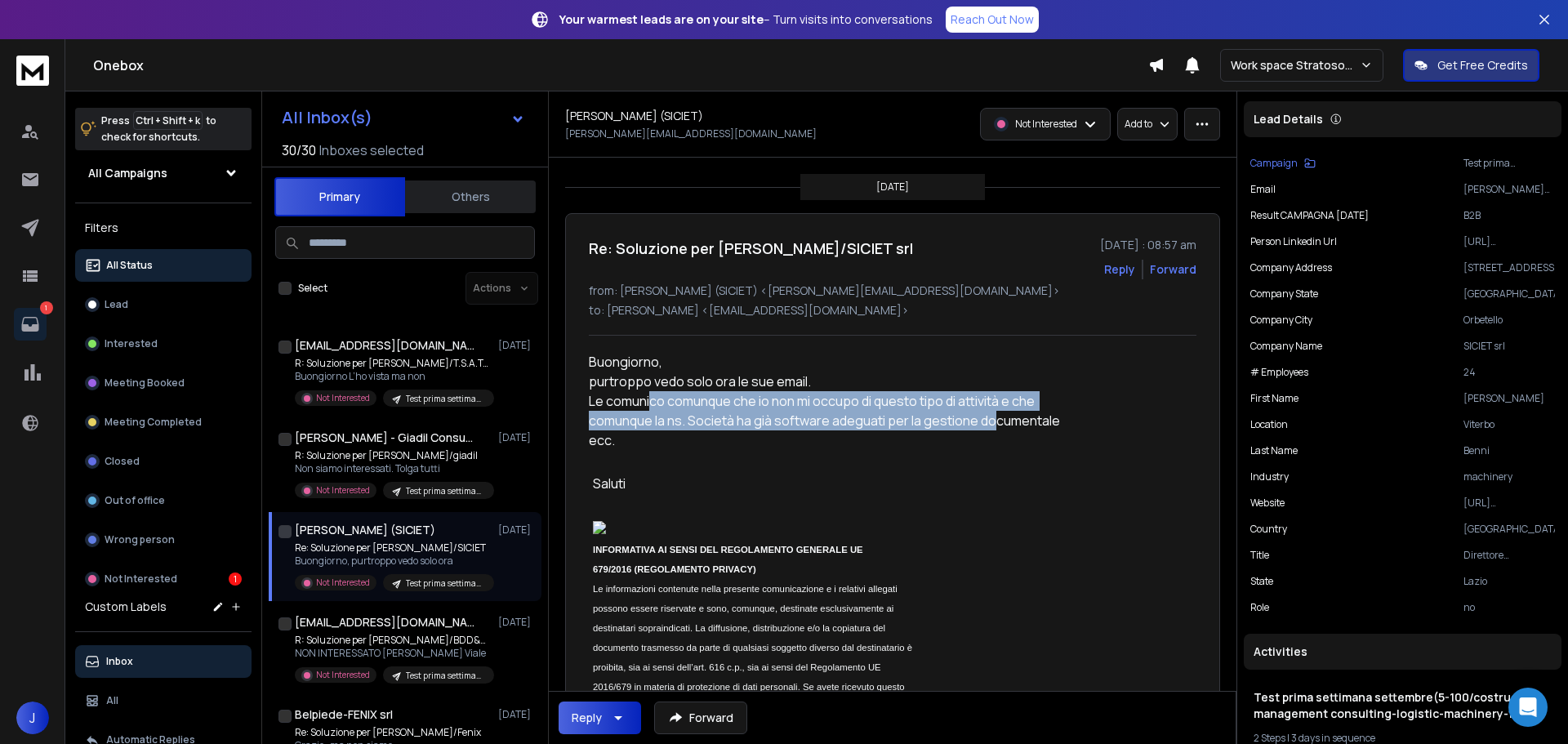
drag, startPoint x: 651, startPoint y: 398, endPoint x: 997, endPoint y: 420, distance: 346.7
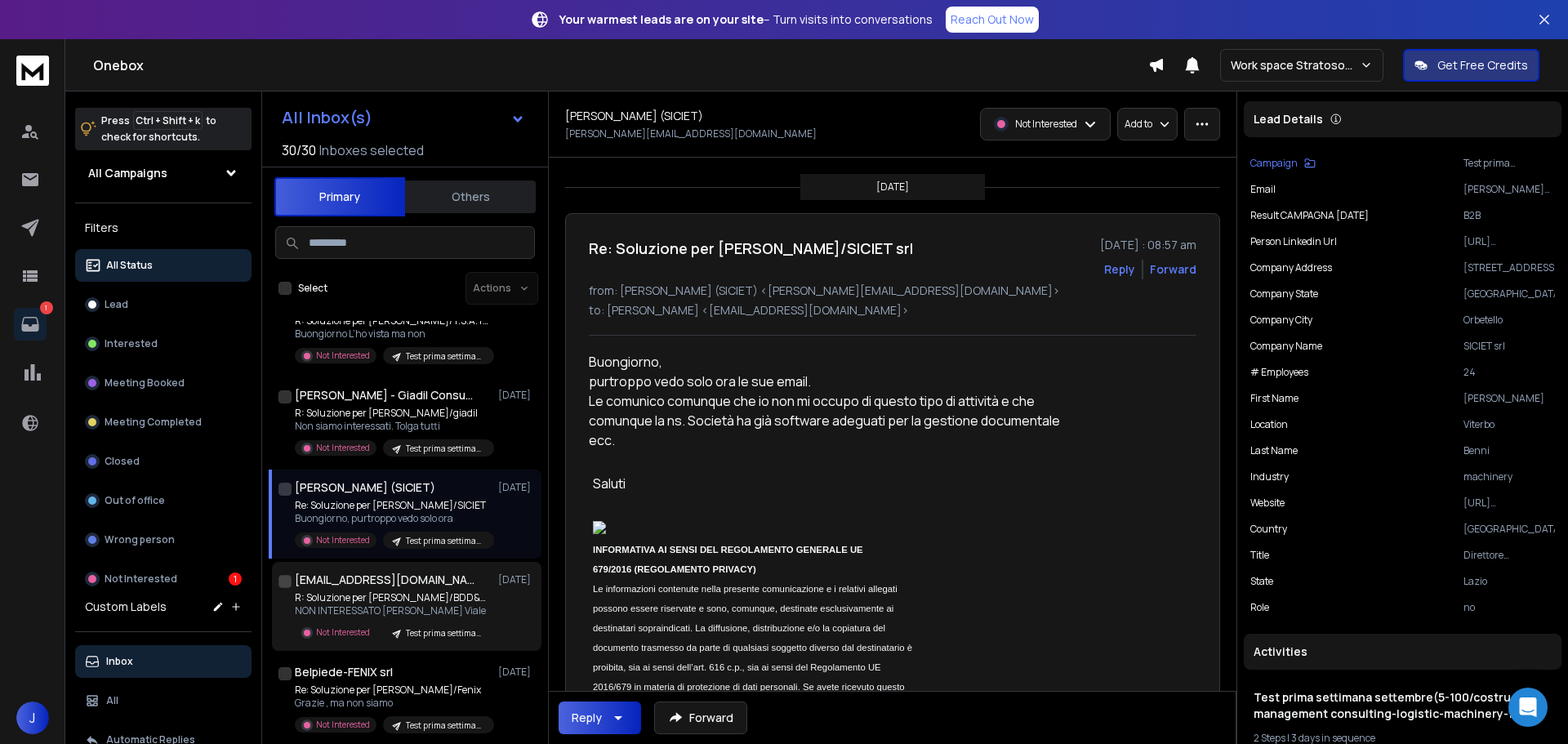
scroll to position [816, 0]
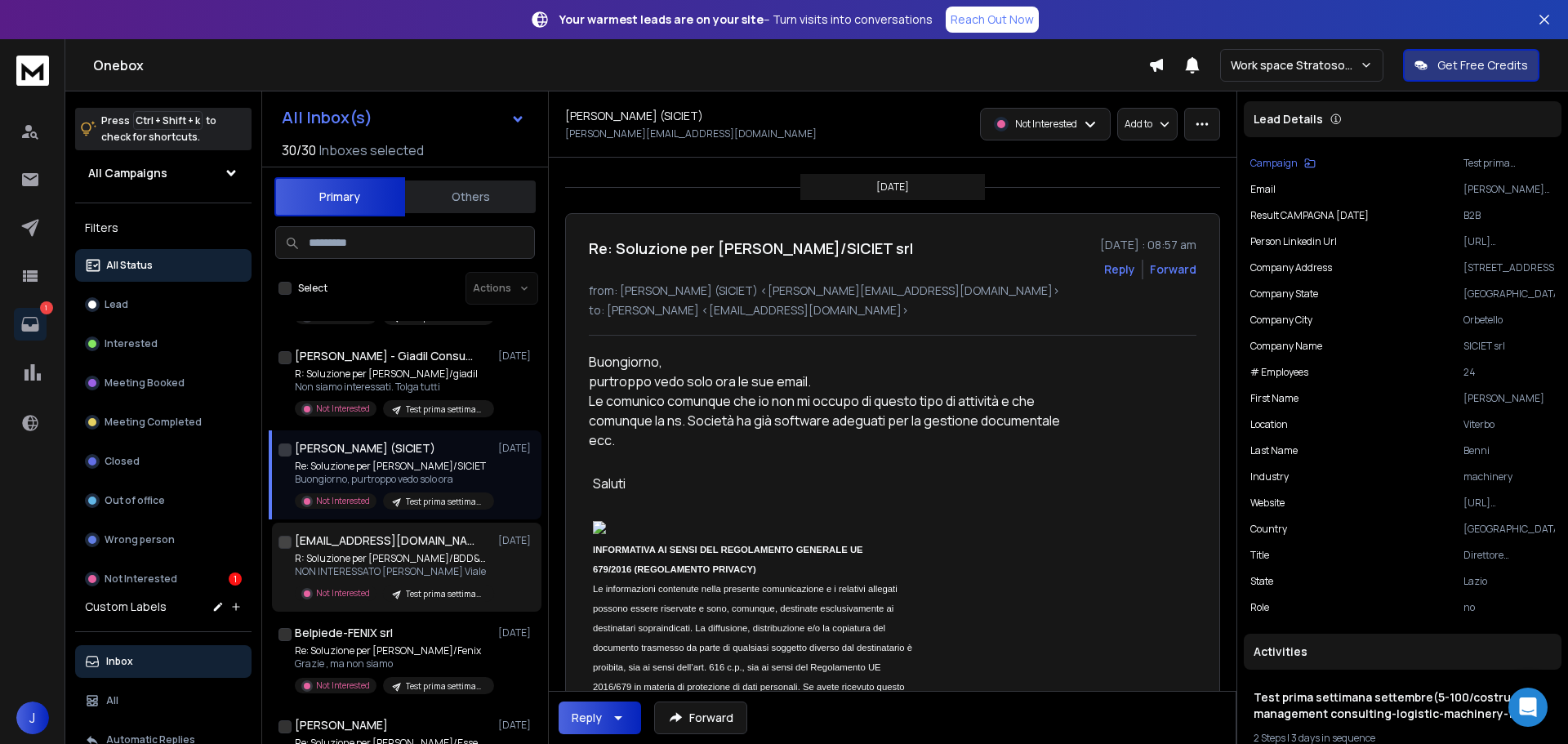
click at [393, 538] on h1 "[EMAIL_ADDRESS][DOMAIN_NAME]" at bounding box center [385, 540] width 180 height 17
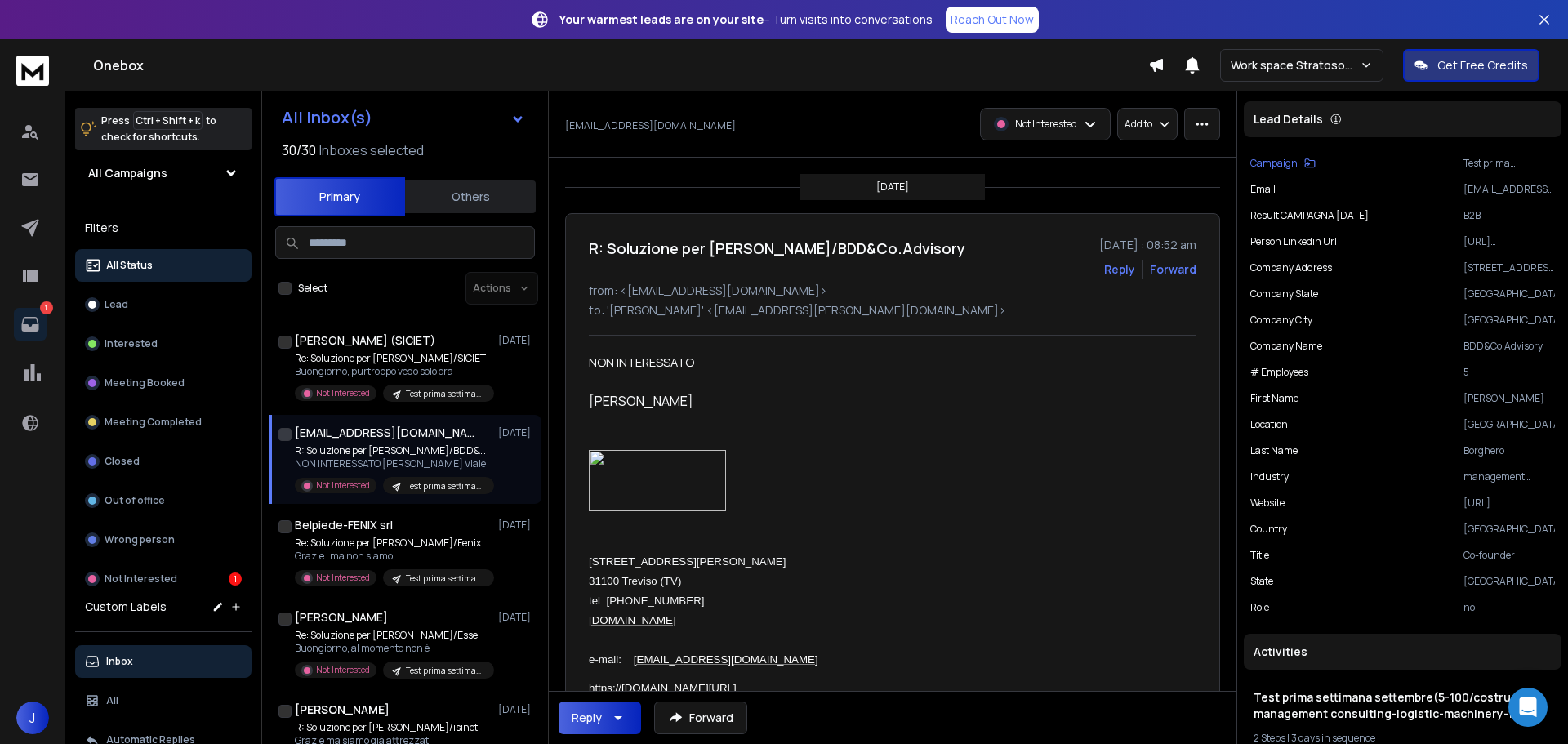
scroll to position [899, 0]
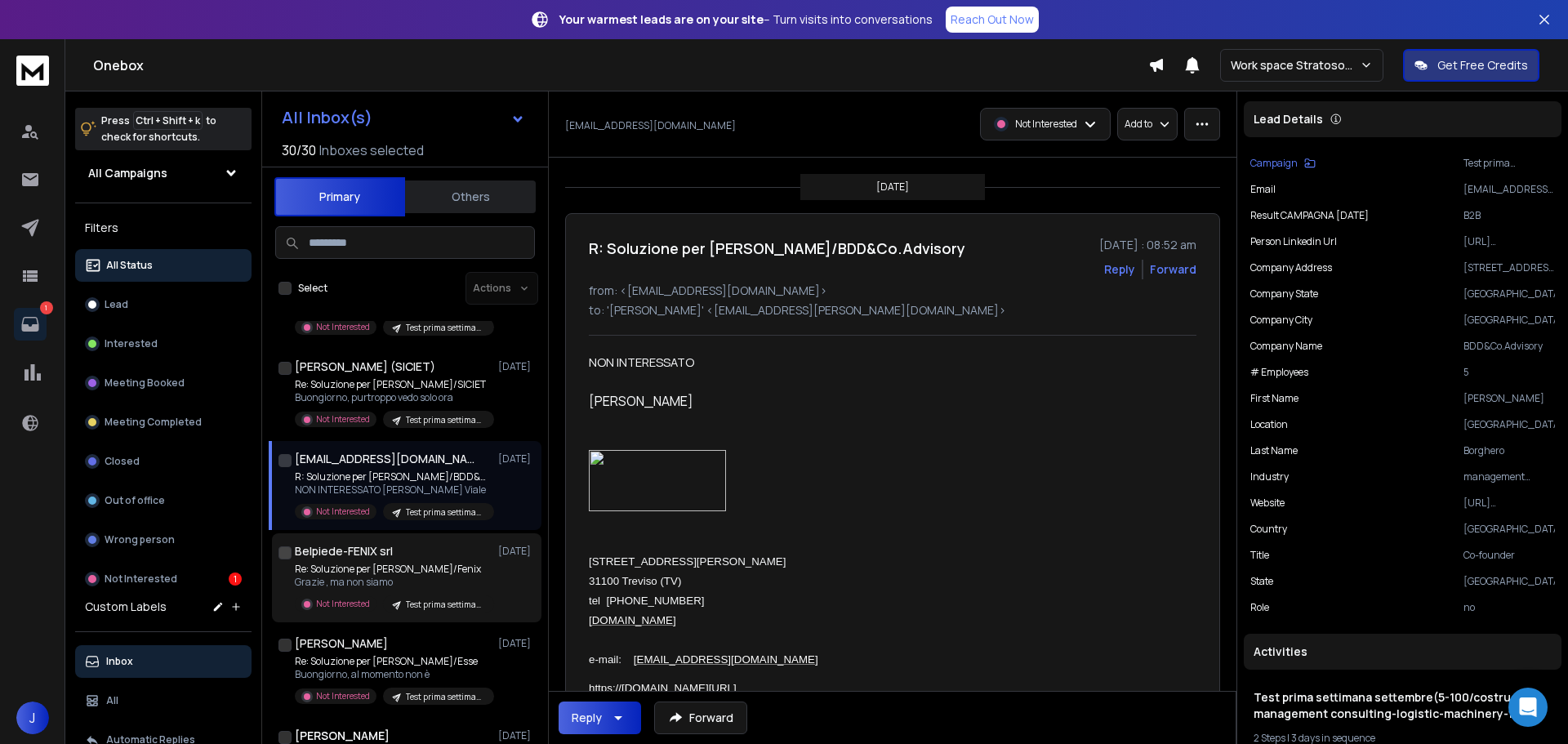
click at [392, 556] on h1 "Belpiede-FENIX srl" at bounding box center [344, 551] width 98 height 17
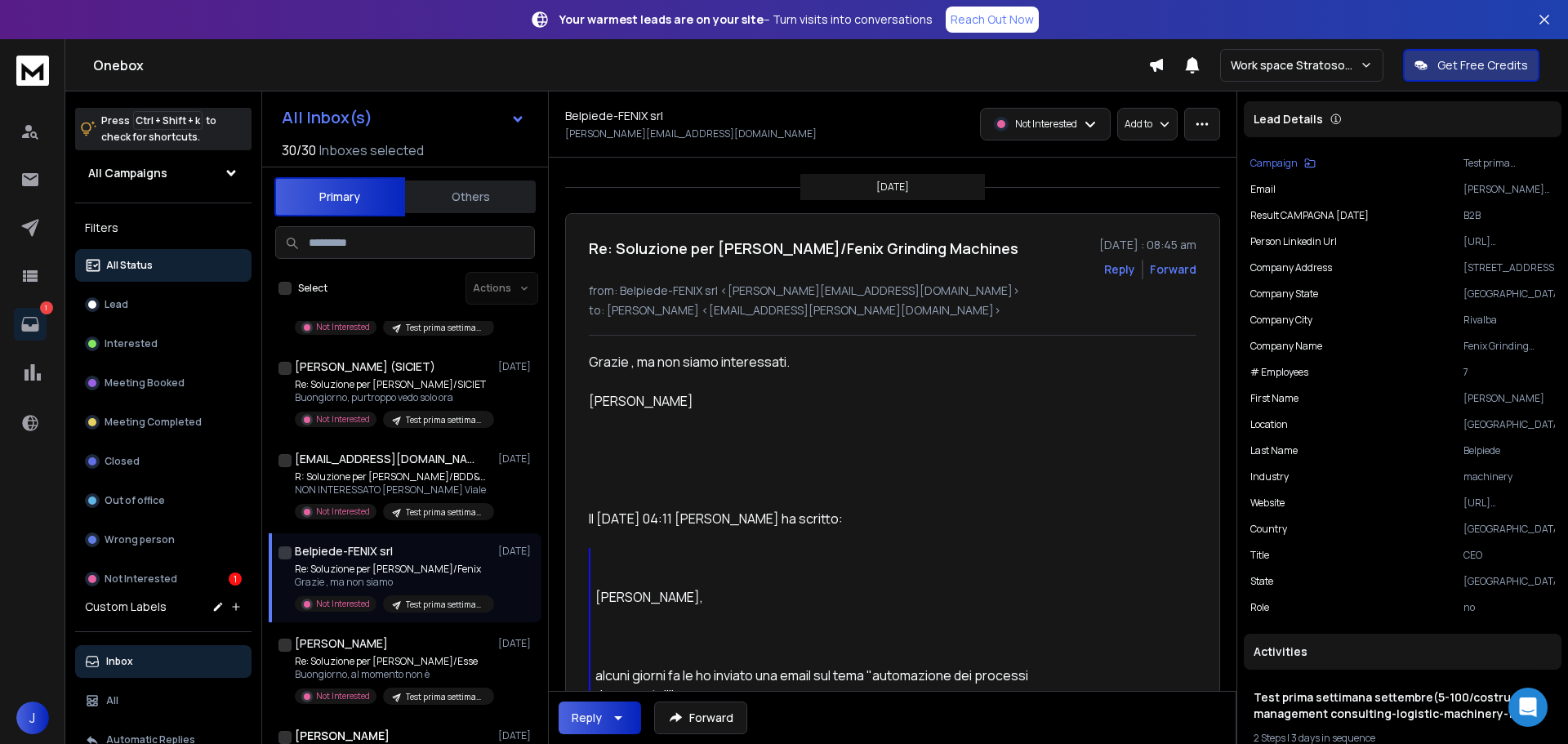
scroll to position [1062, 0]
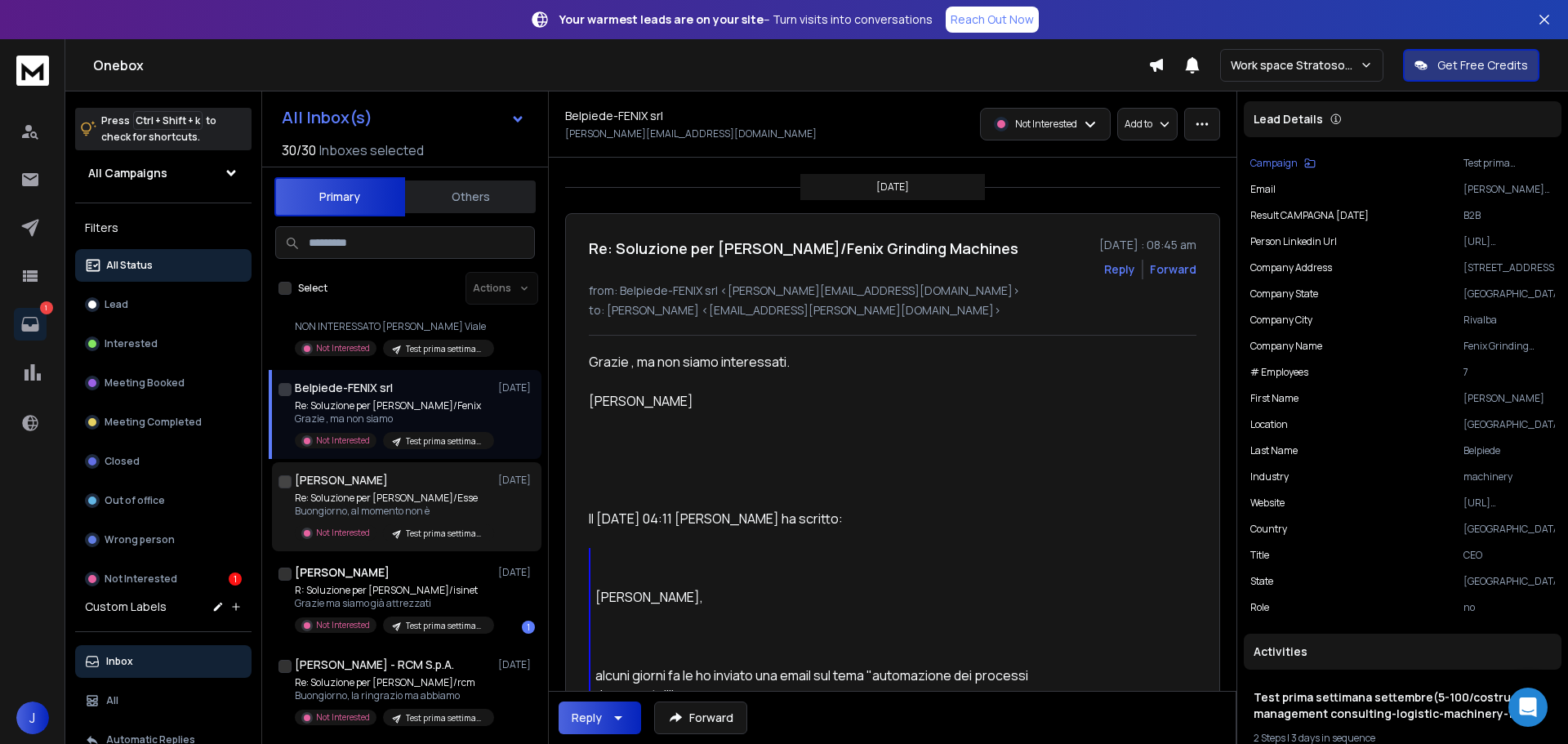
click at [392, 516] on p "Buongiorno, al momento non è" at bounding box center [392, 511] width 196 height 13
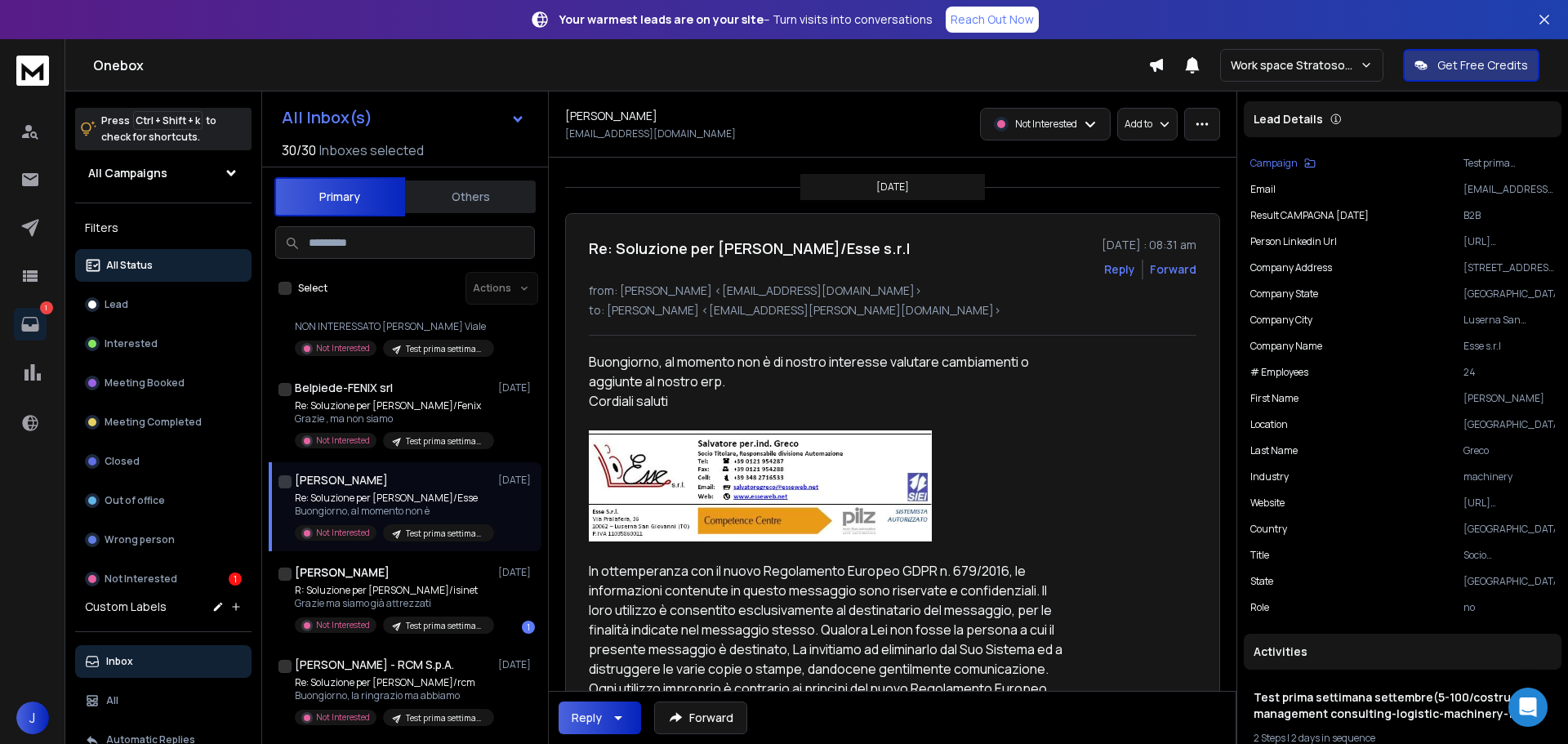
scroll to position [1143, 0]
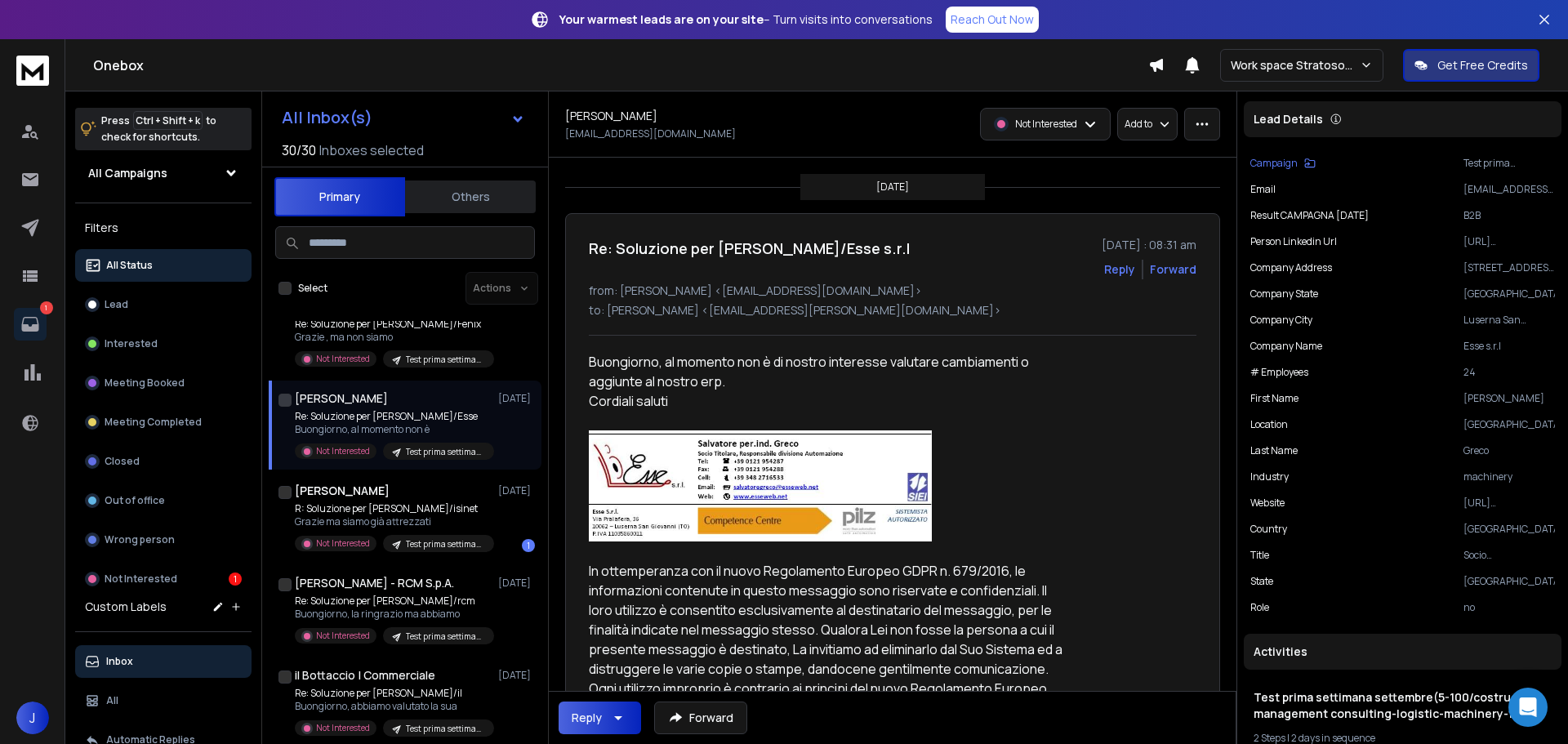
click at [392, 516] on p "Grazie ma siamo già attrezzati" at bounding box center [392, 522] width 196 height 13
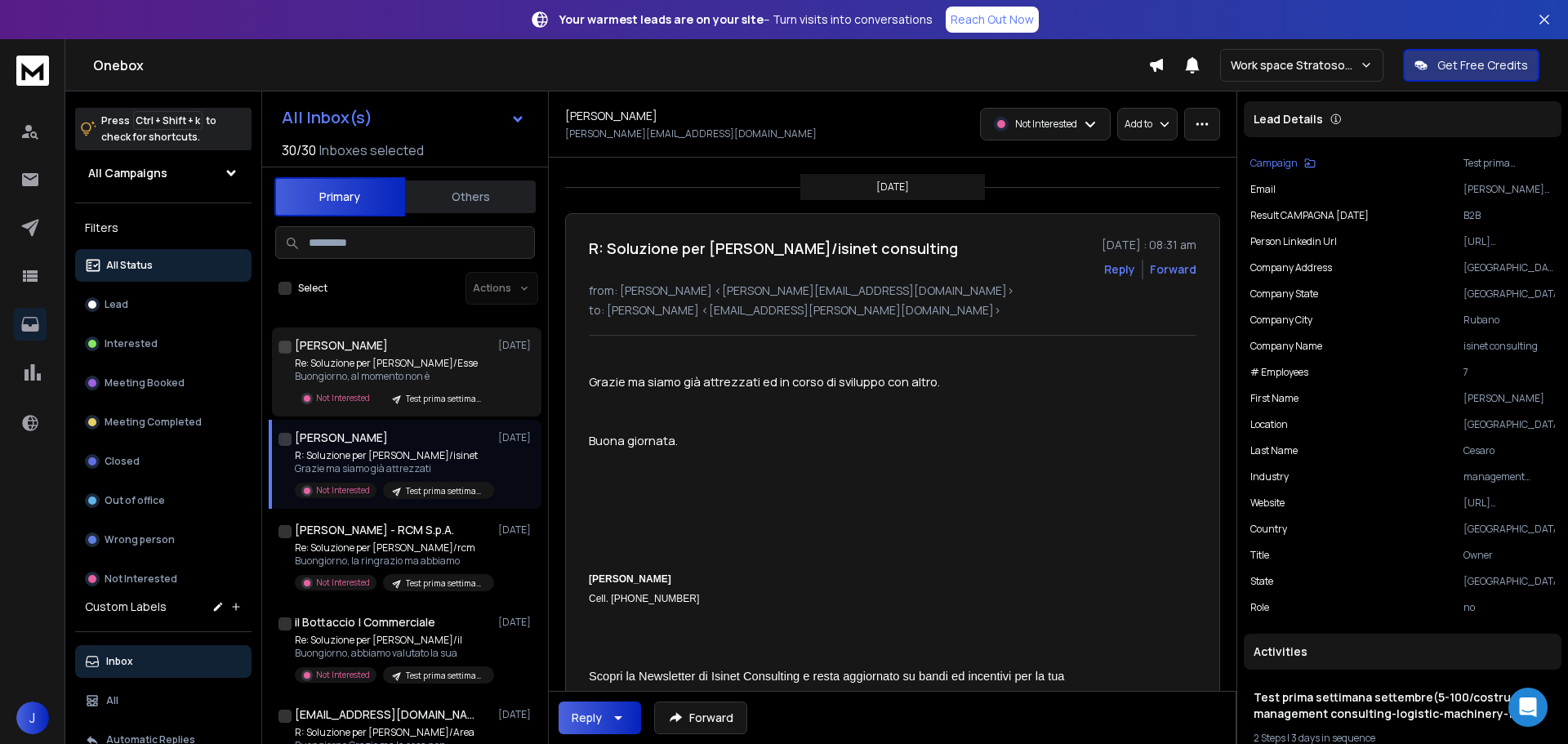
scroll to position [1226, 0]
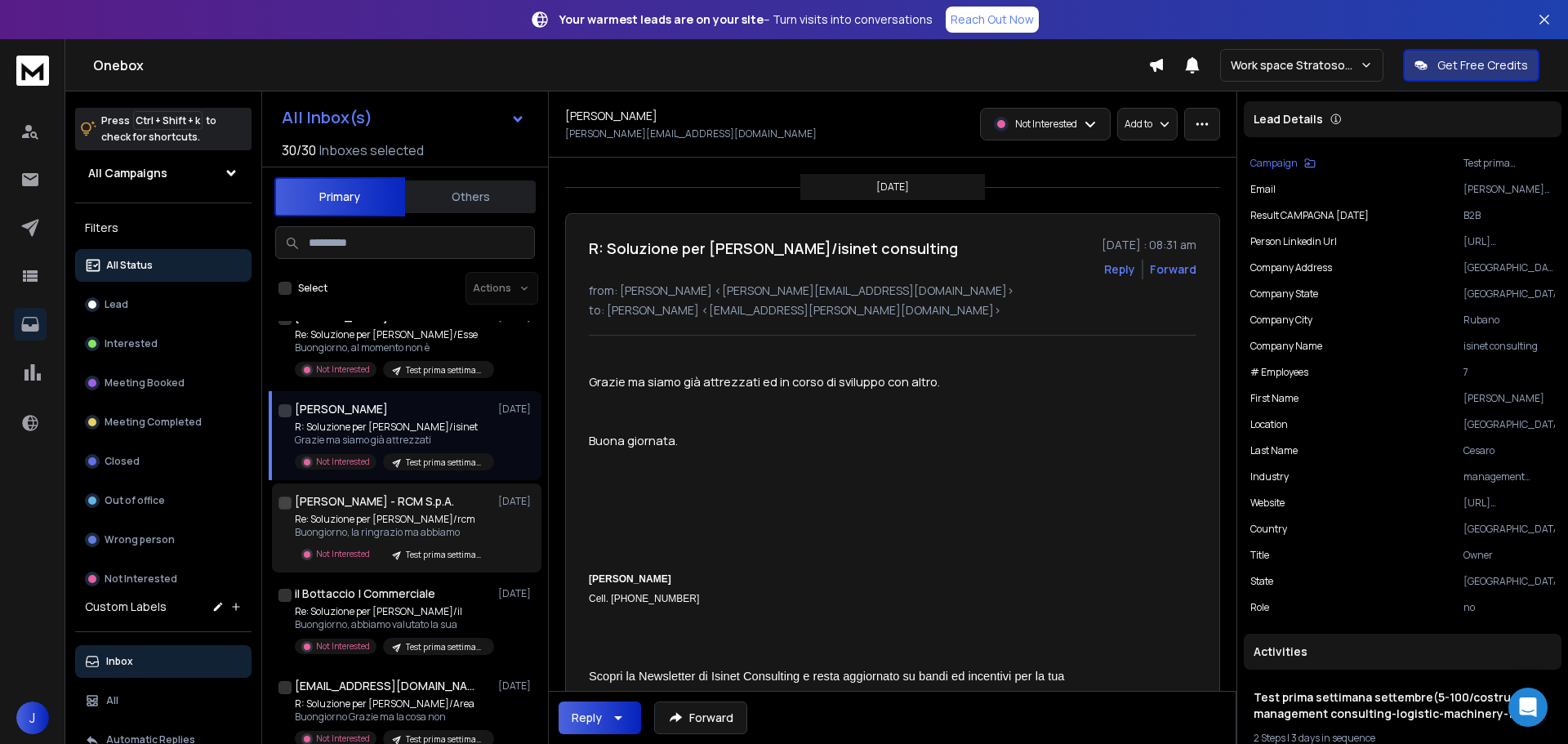
click at [374, 521] on p "Re: Soluzione per [PERSON_NAME]/rcm" at bounding box center [392, 519] width 196 height 13
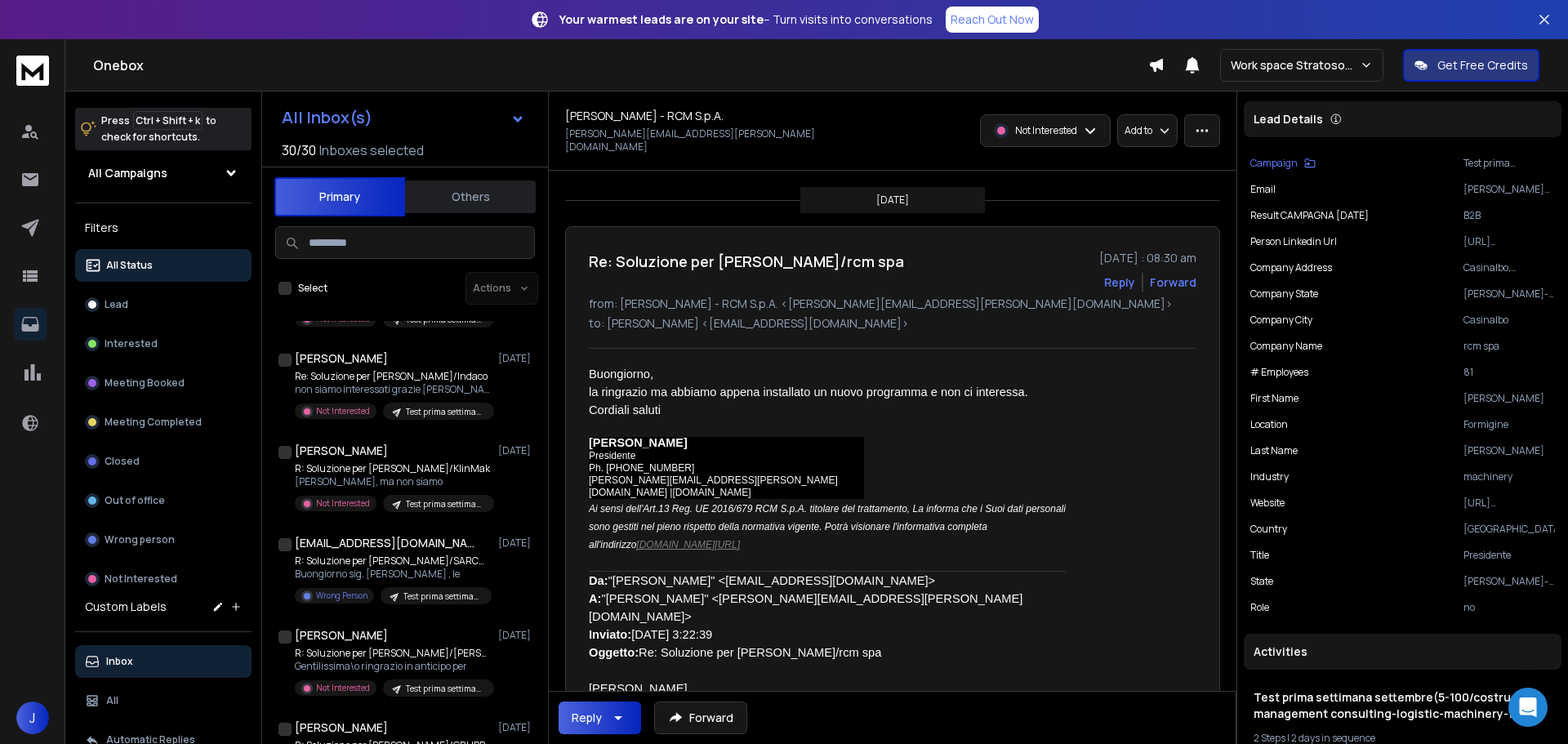
scroll to position [3758, 0]
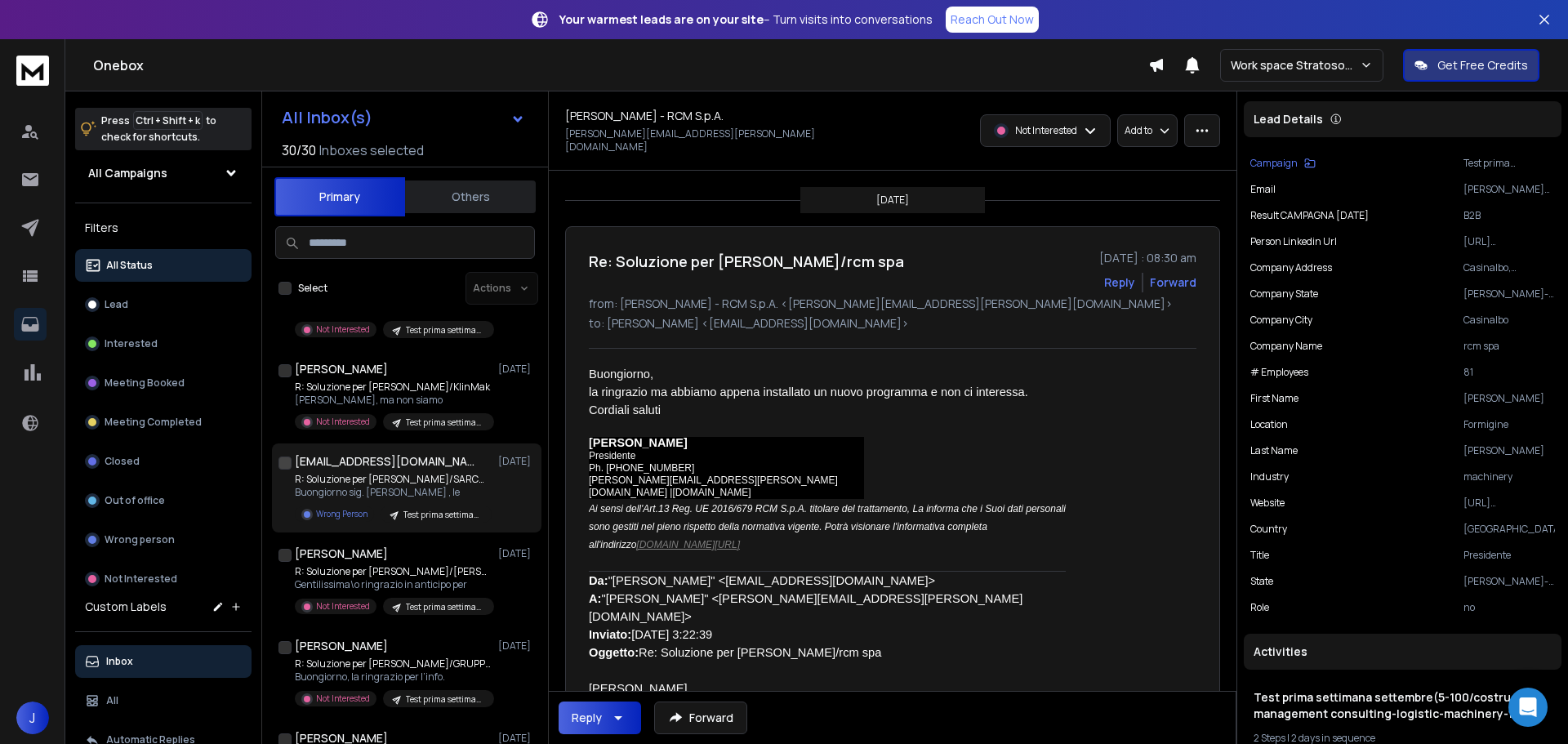
click at [381, 489] on p "Buongiorno sig. [PERSON_NAME] , le" at bounding box center [392, 492] width 196 height 13
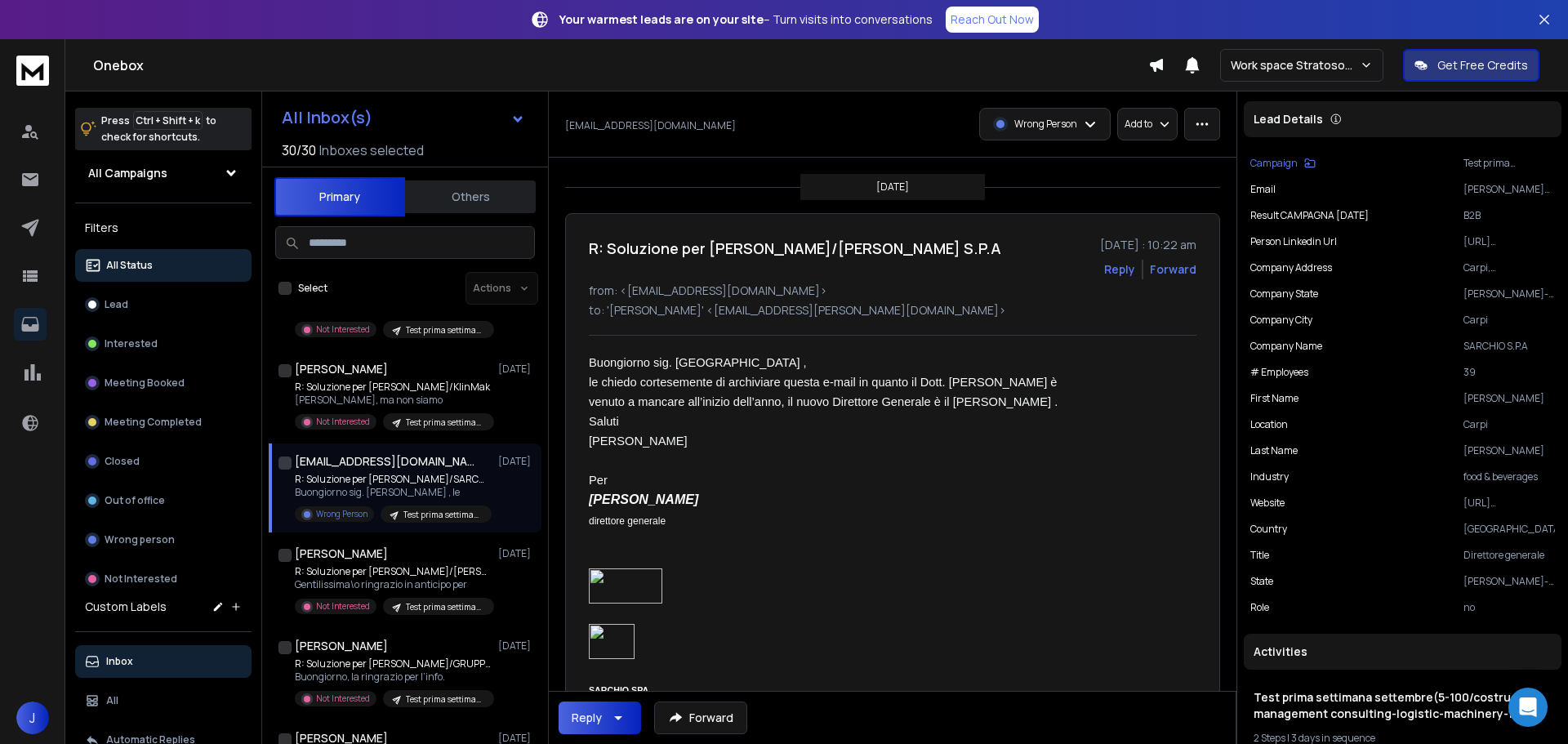
click at [712, 449] on p "[PERSON_NAME]" at bounding box center [827, 441] width 477 height 20
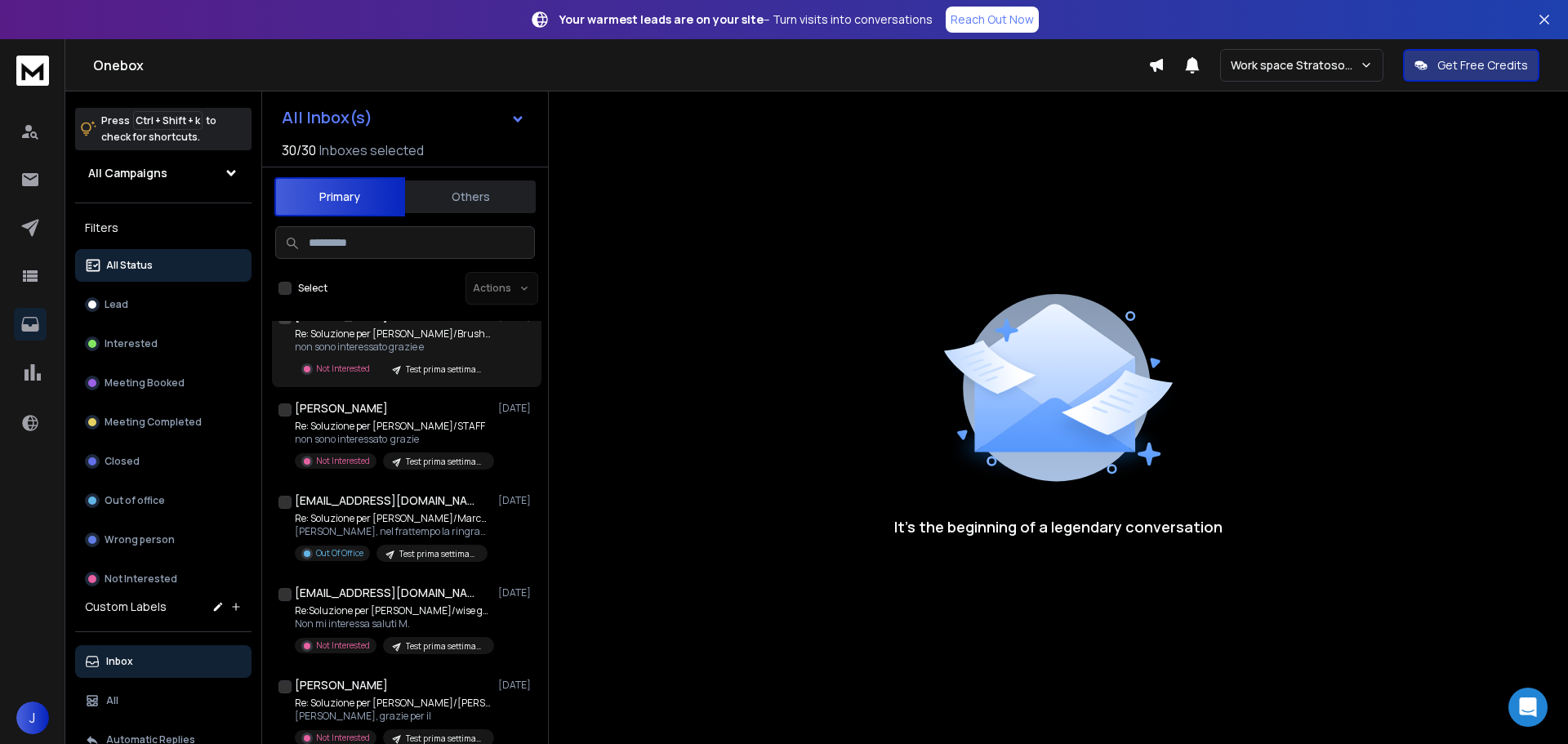
scroll to position [4908, 0]
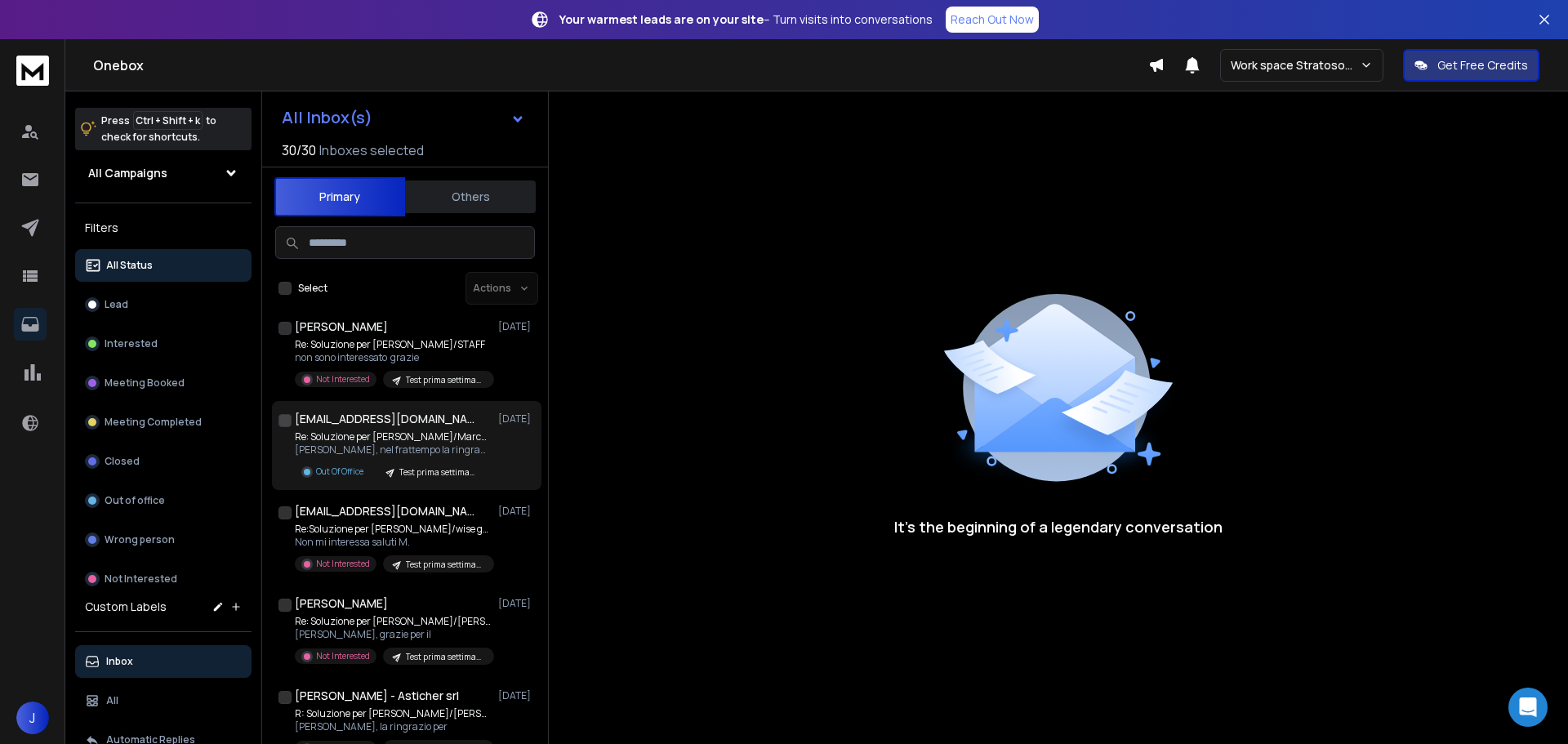
click at [373, 430] on div "[EMAIL_ADDRESS][DOMAIN_NAME] [DATE] Re: Soluzione per [PERSON_NAME]/Marca&Volta…" at bounding box center [414, 445] width 240 height 70
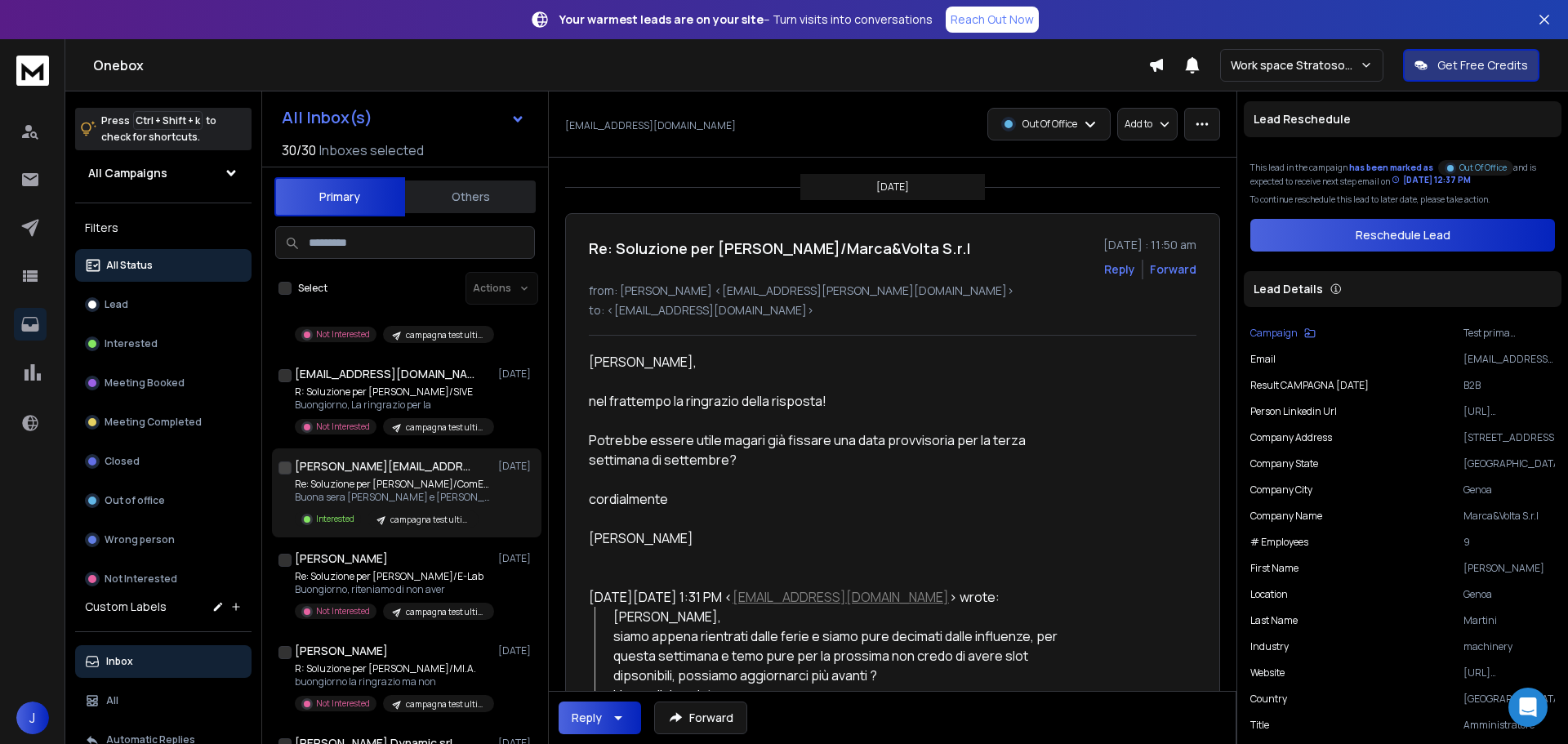
scroll to position [7277, 0]
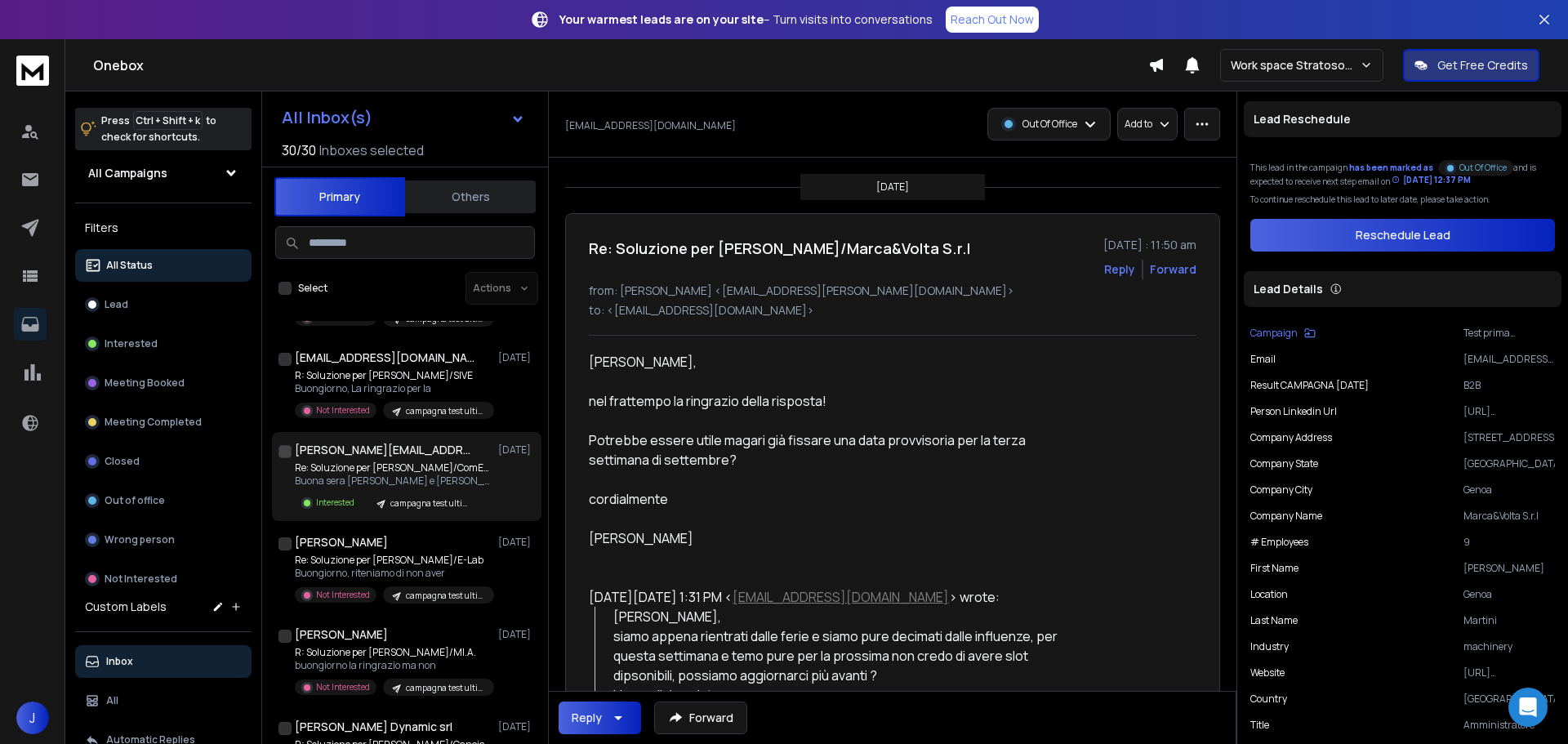
click at [440, 471] on p "Re: Soluzione per [PERSON_NAME]/ComEco" at bounding box center [392, 467] width 196 height 13
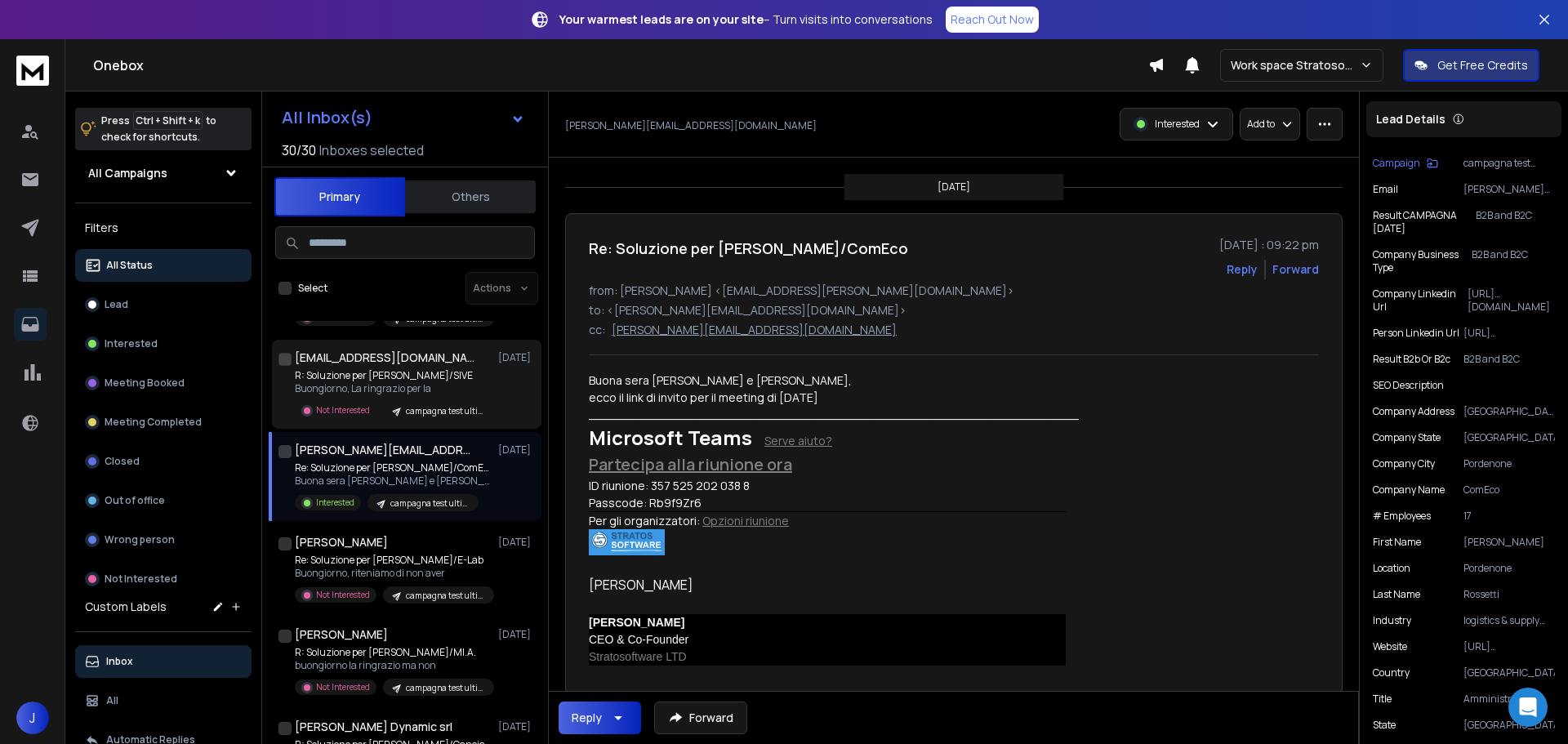
click at [395, 372] on p "R: Soluzione per [PERSON_NAME]/SIVE" at bounding box center [392, 375] width 196 height 13
